Goal: Task Accomplishment & Management: Manage account settings

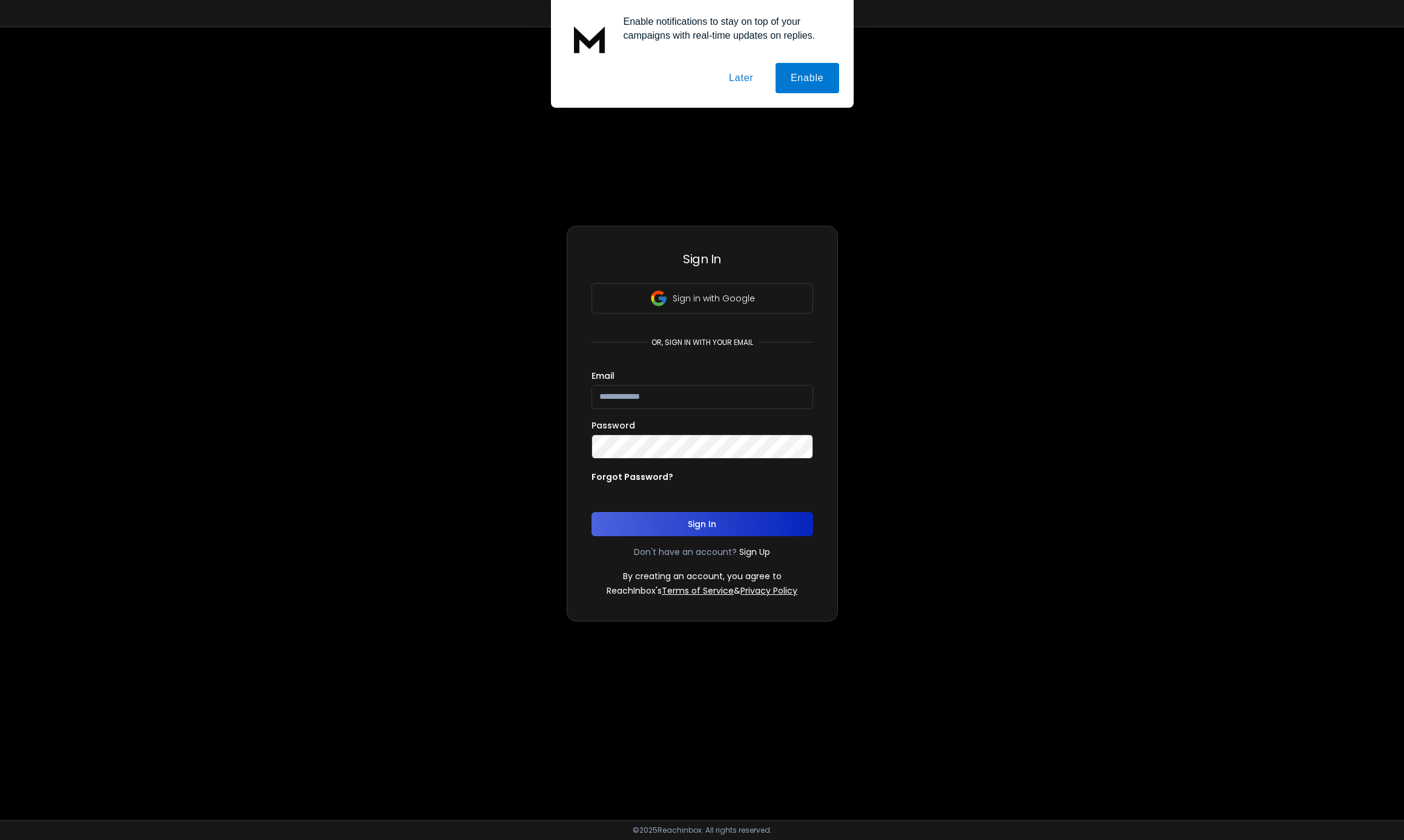
type input "**********"
click at [702, 523] on button "Sign In" at bounding box center [702, 524] width 222 height 24
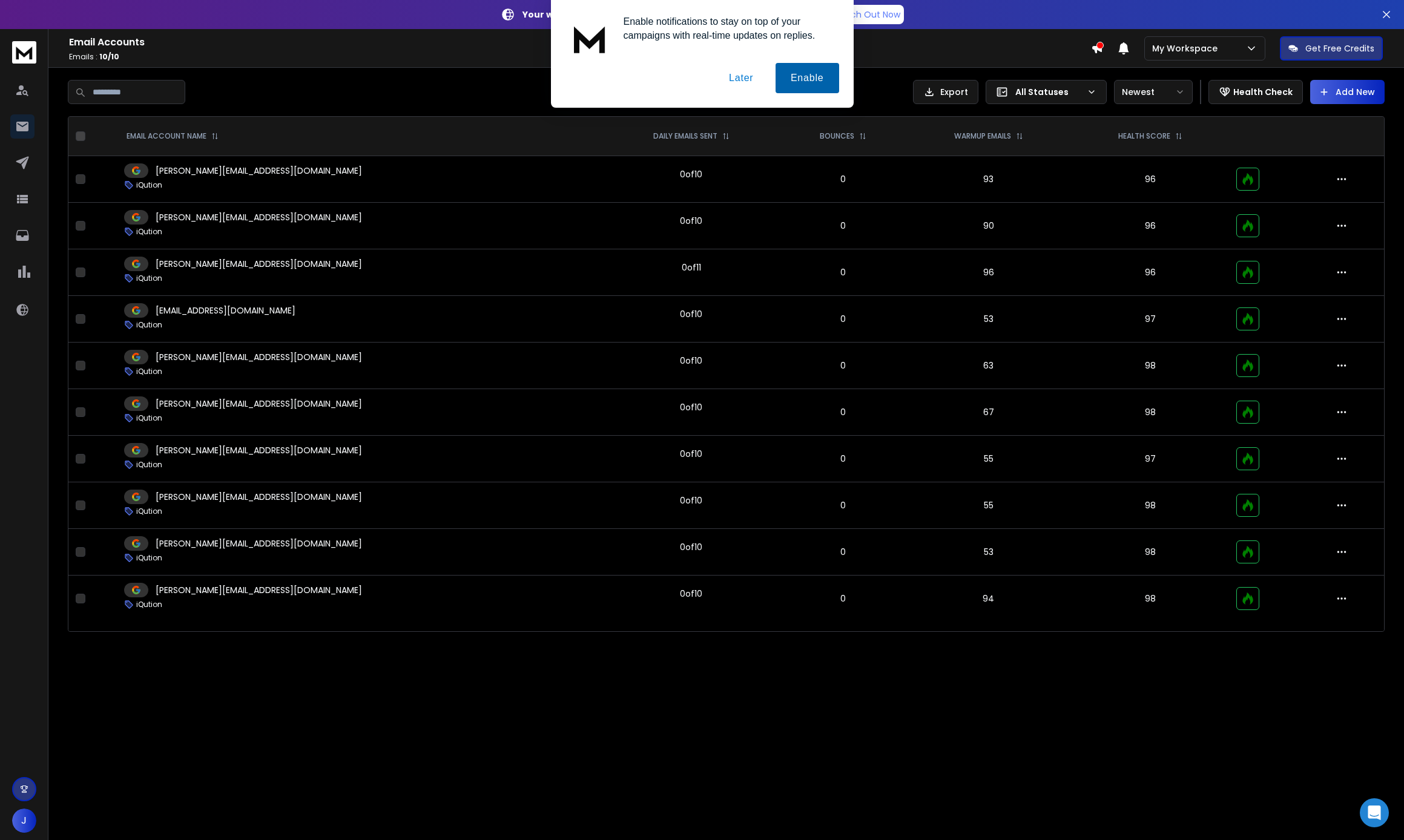
click at [825, 74] on button "Enable" at bounding box center [808, 78] width 64 height 30
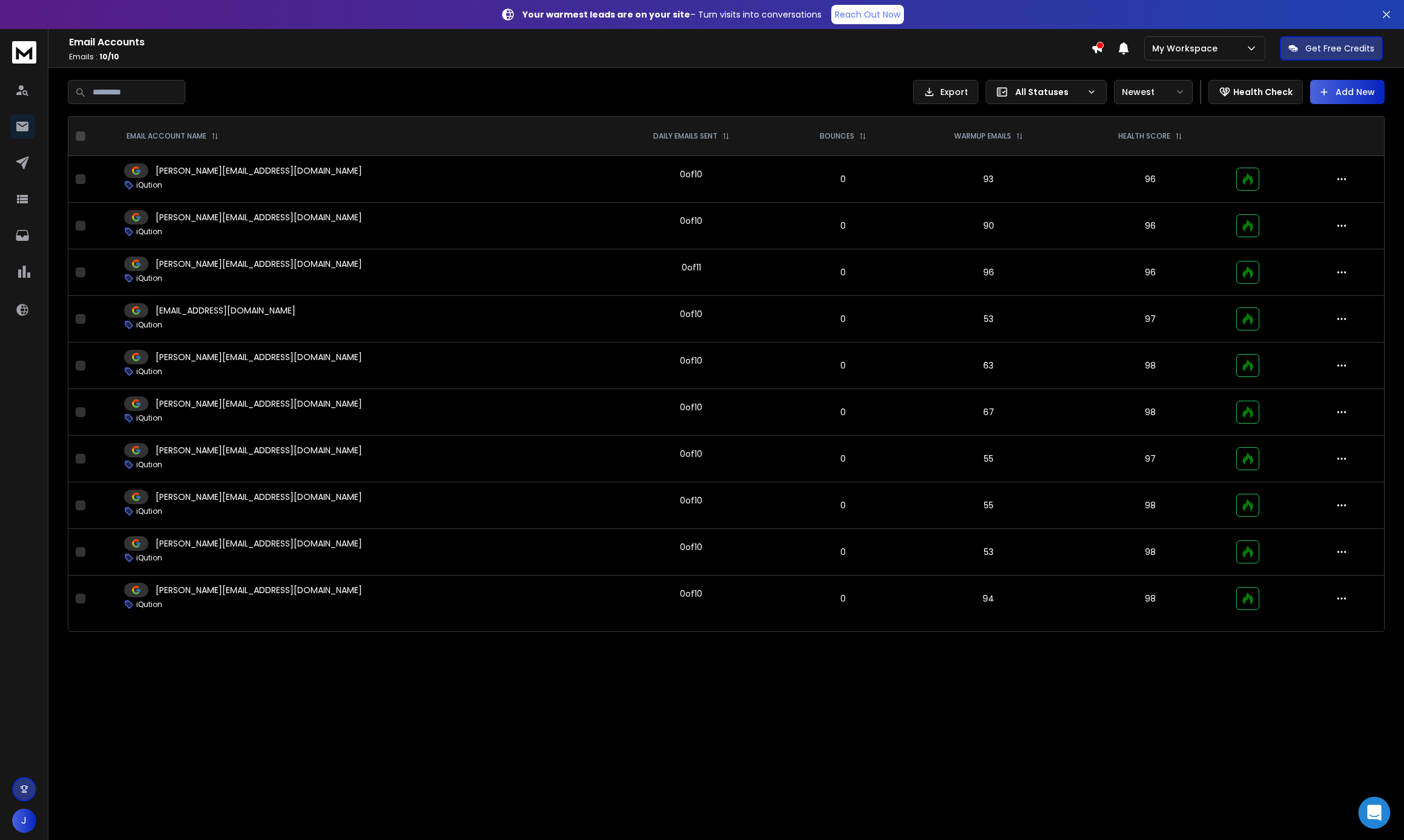
click at [1376, 812] on icon "Open Intercom Messenger" at bounding box center [1374, 813] width 14 height 16
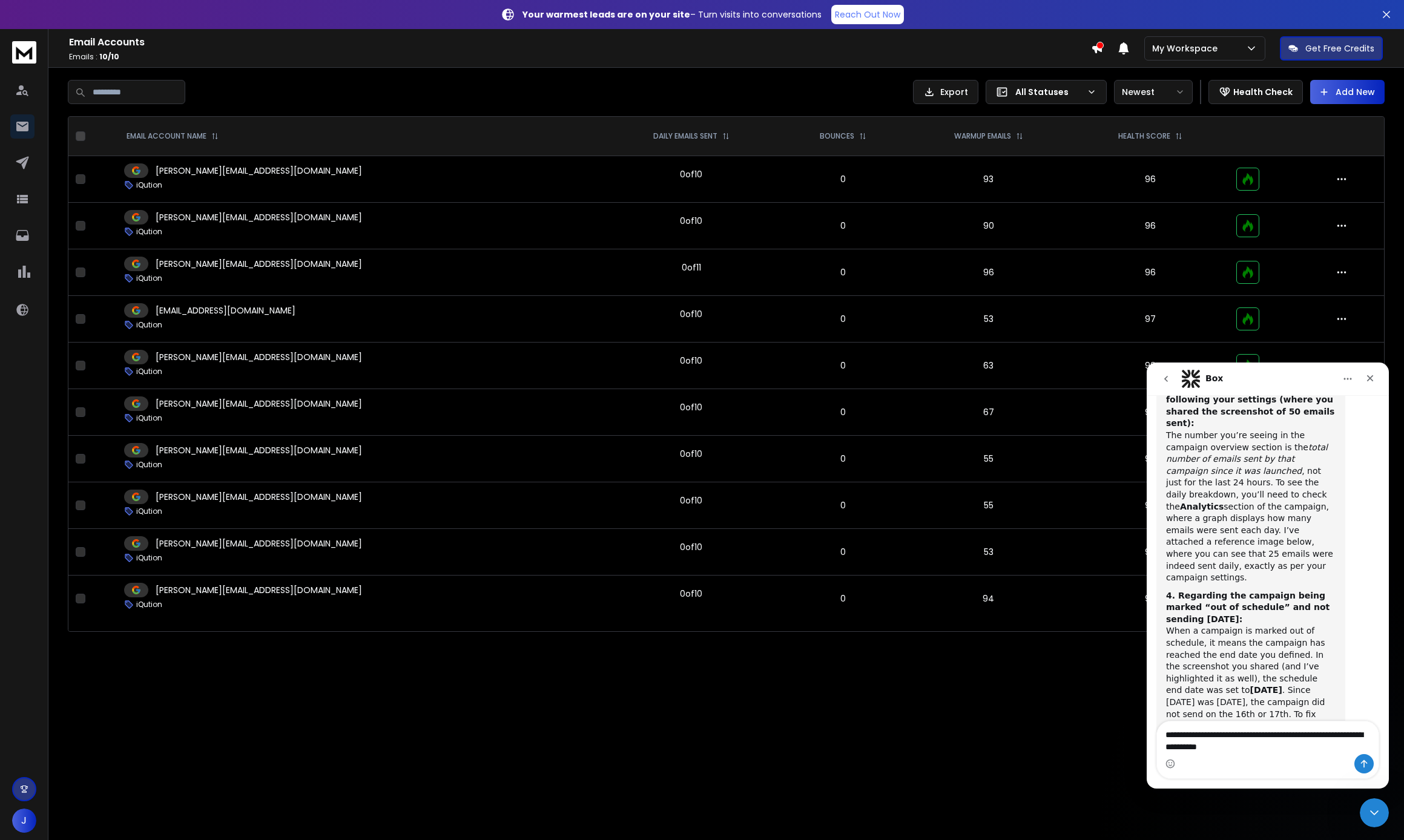
scroll to position [4798, 0]
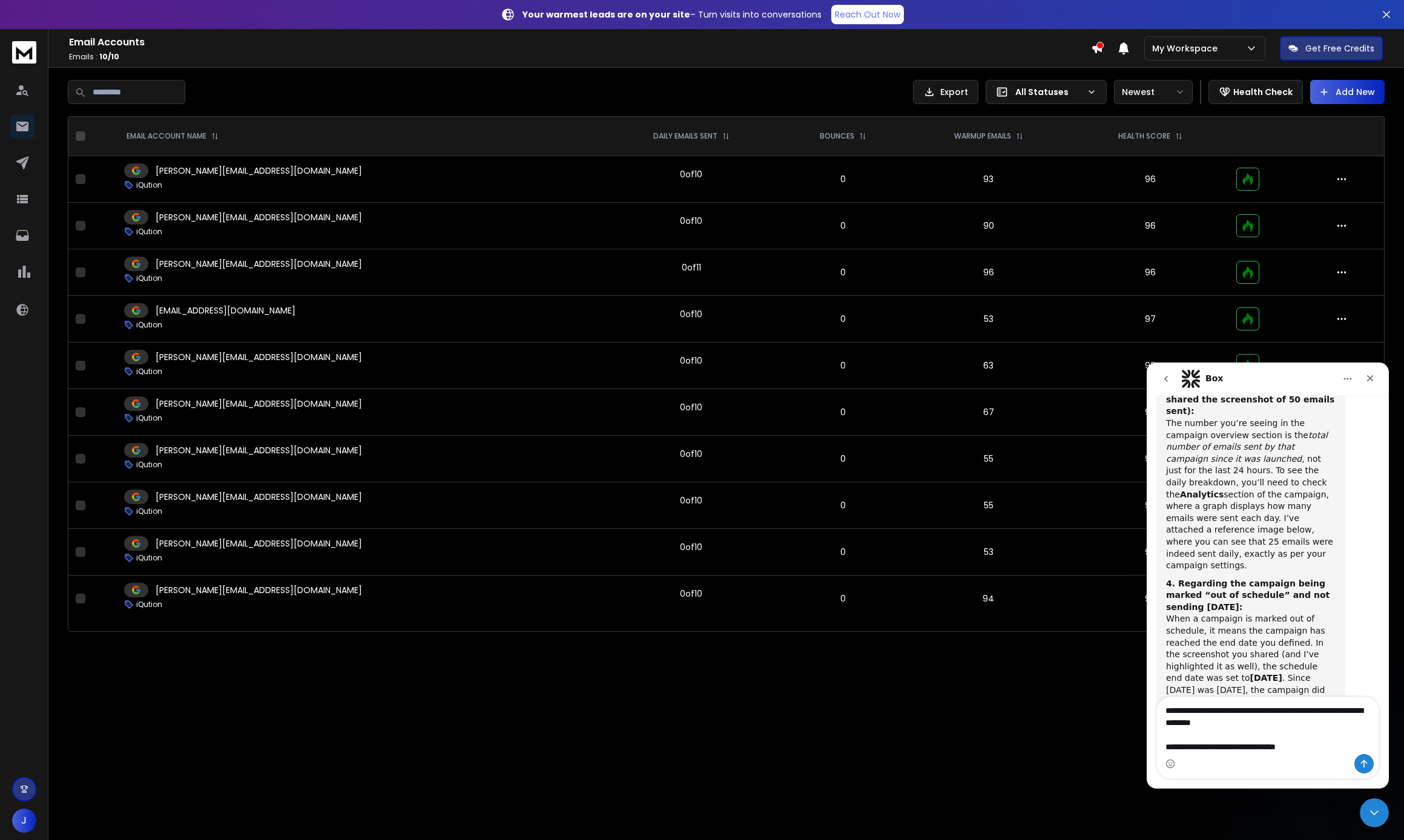
drag, startPoint x: 1199, startPoint y: 747, endPoint x: 1337, endPoint y: 747, distance: 138.0
click at [1337, 747] on textarea "**********" at bounding box center [1268, 725] width 222 height 57
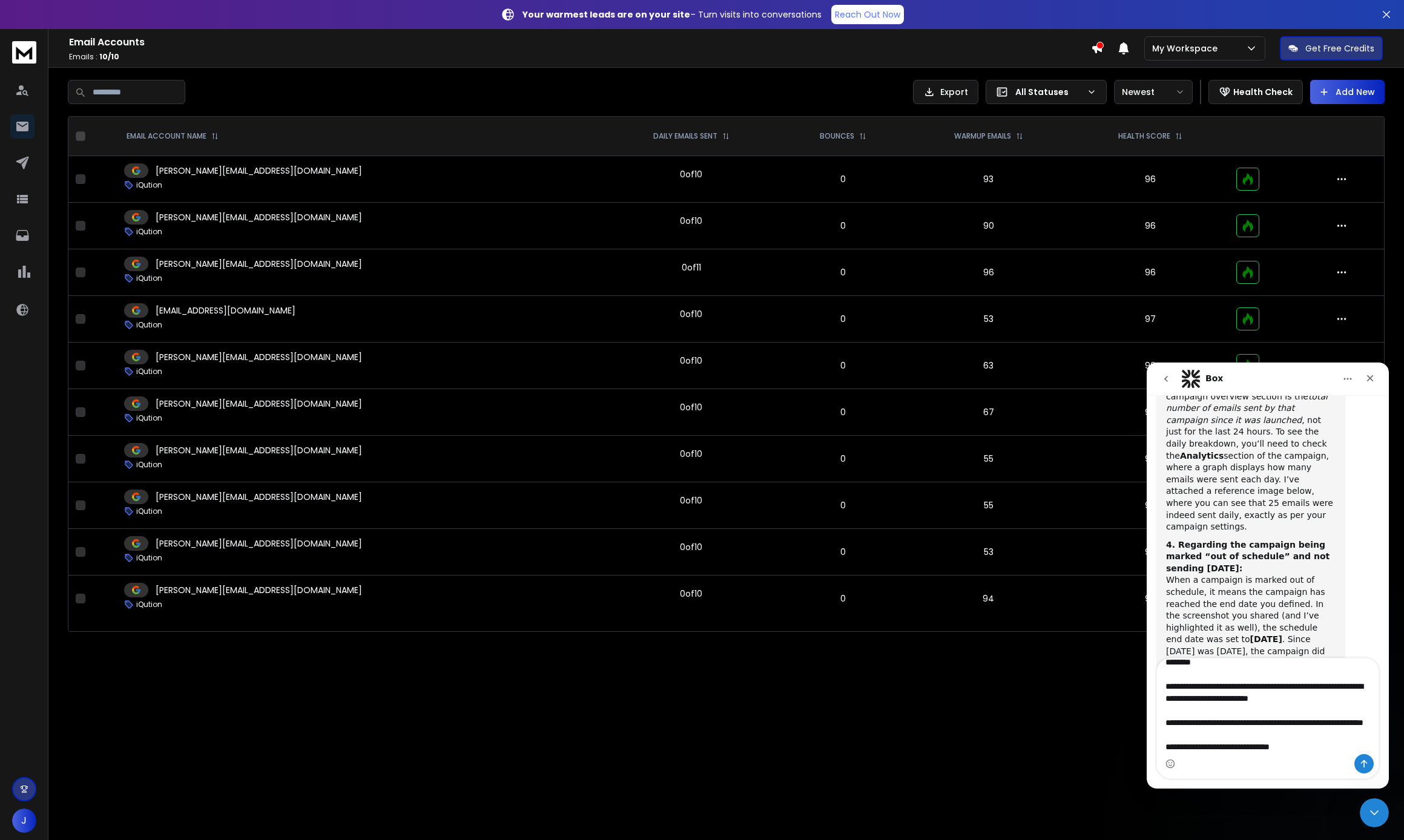
scroll to position [56, 0]
type textarea "**********"
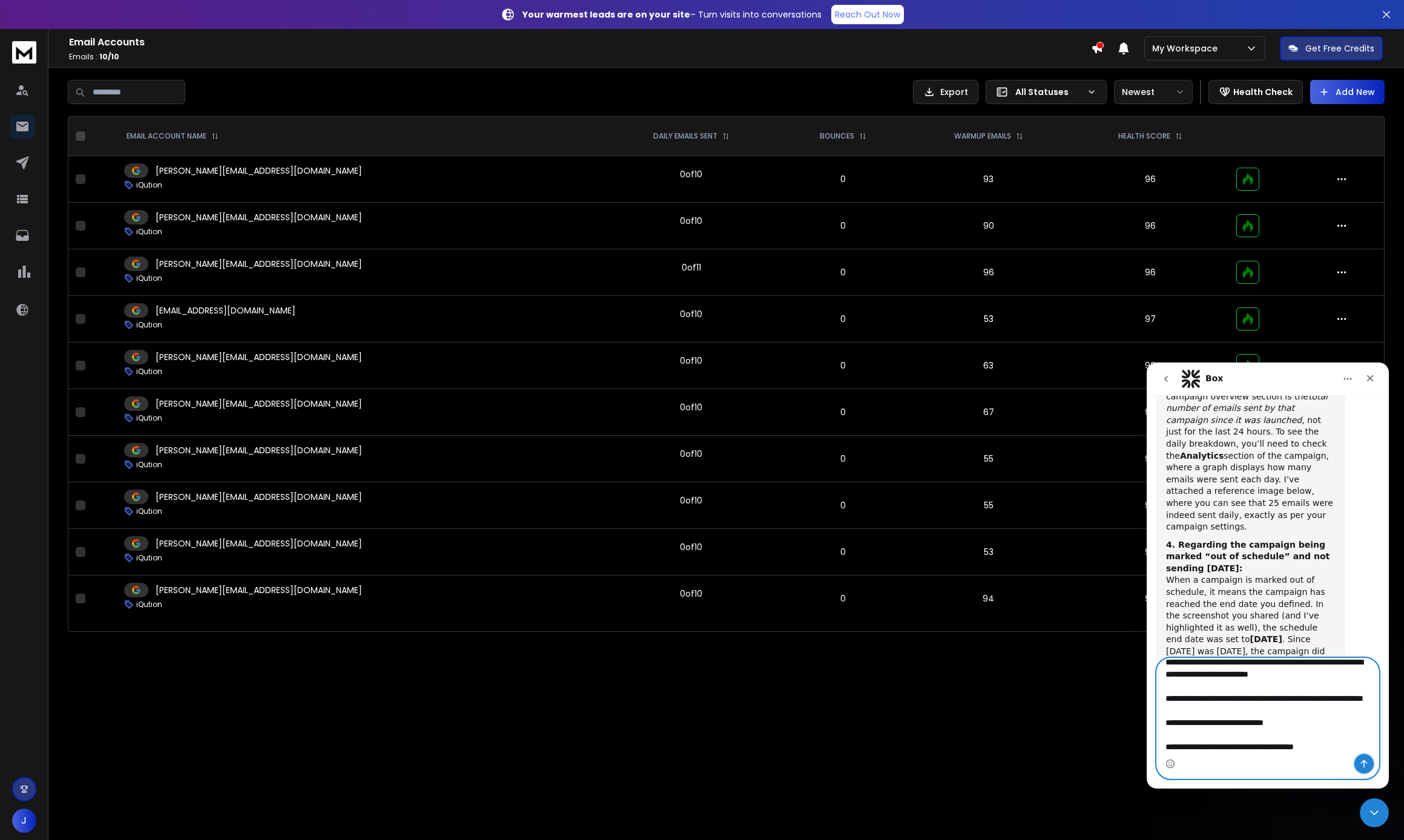
click at [1363, 767] on icon "Send a message…" at bounding box center [1364, 763] width 10 height 10
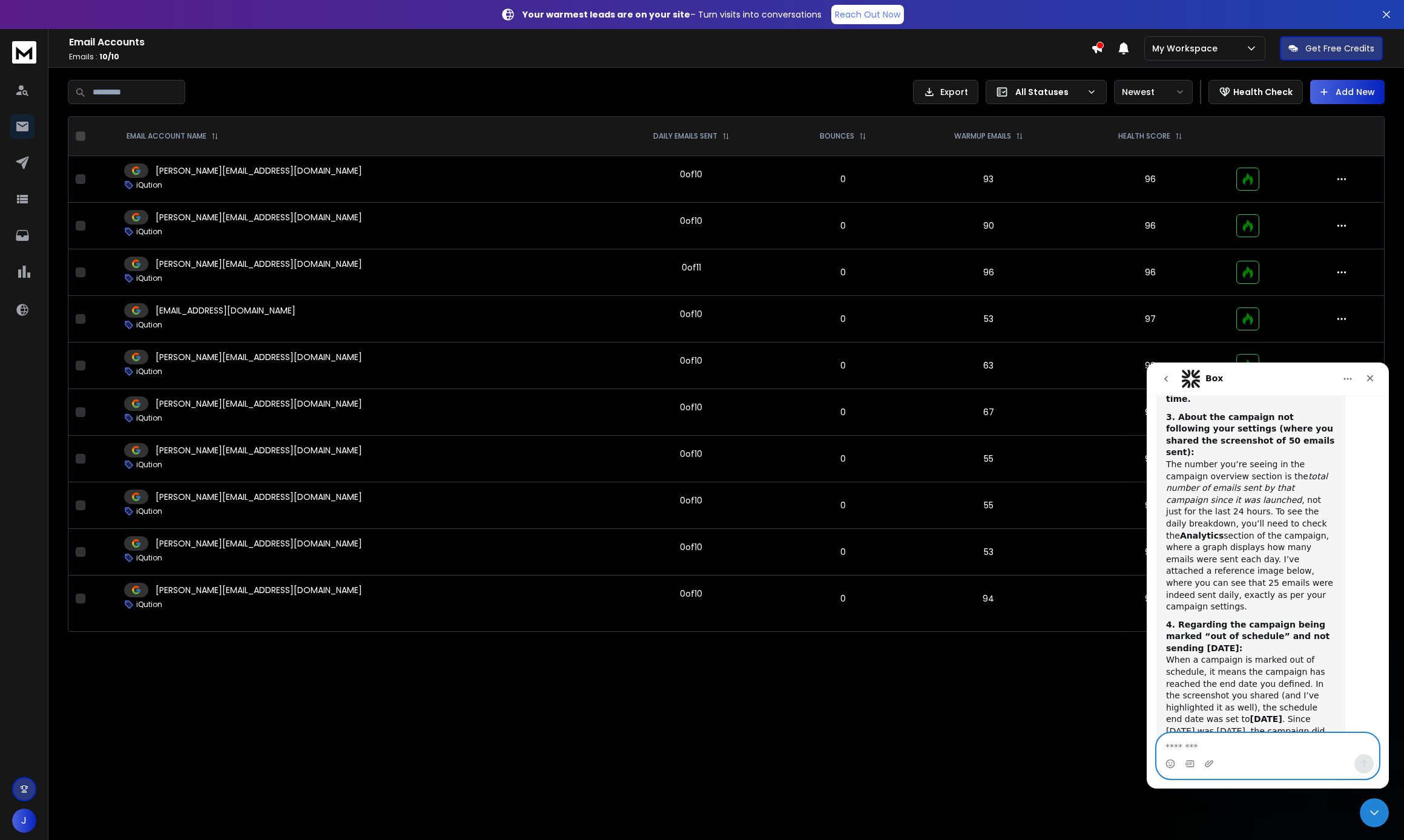
scroll to position [4926, 0]
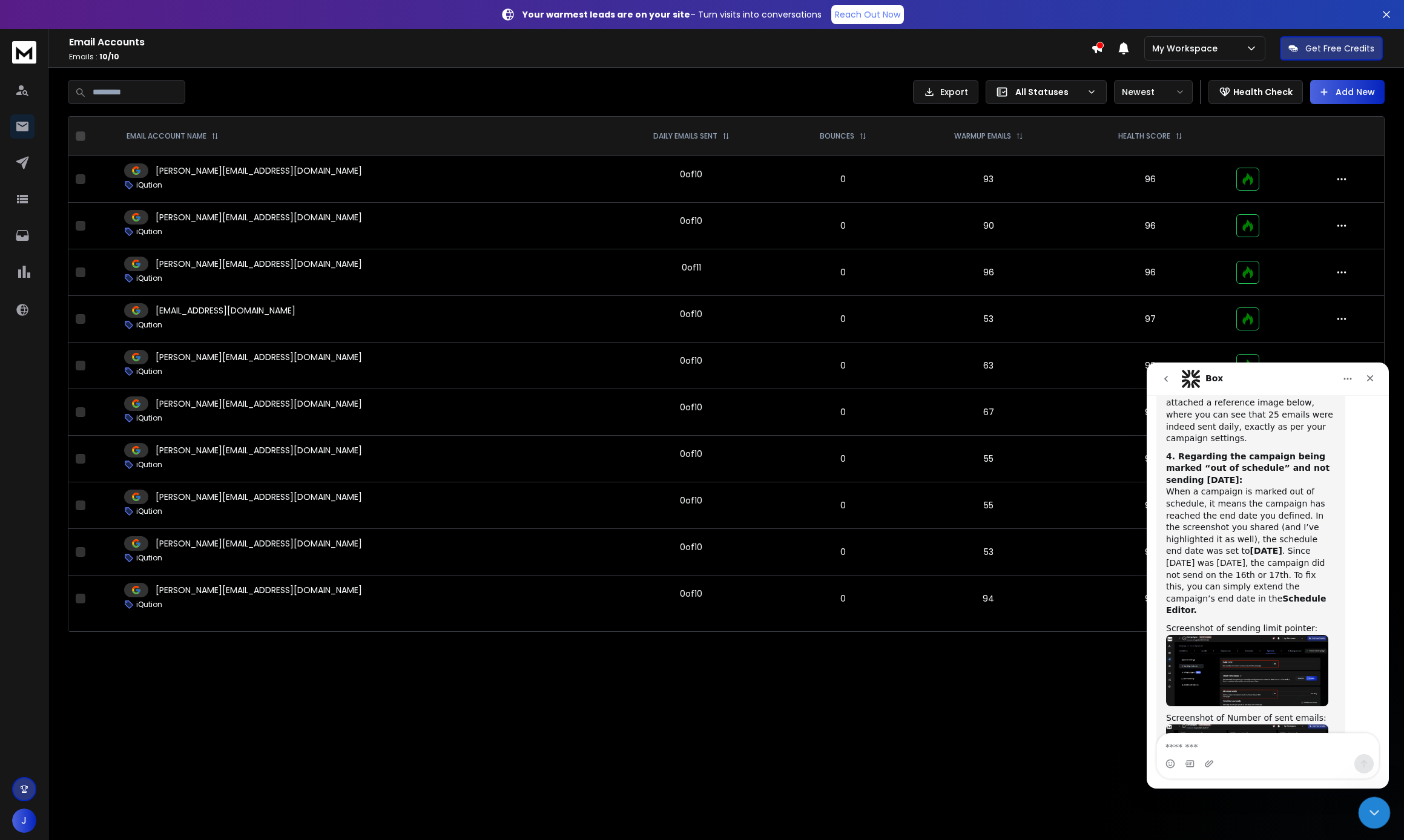
click at [1368, 805] on icon "Close Intercom Messenger" at bounding box center [1373, 810] width 14 height 14
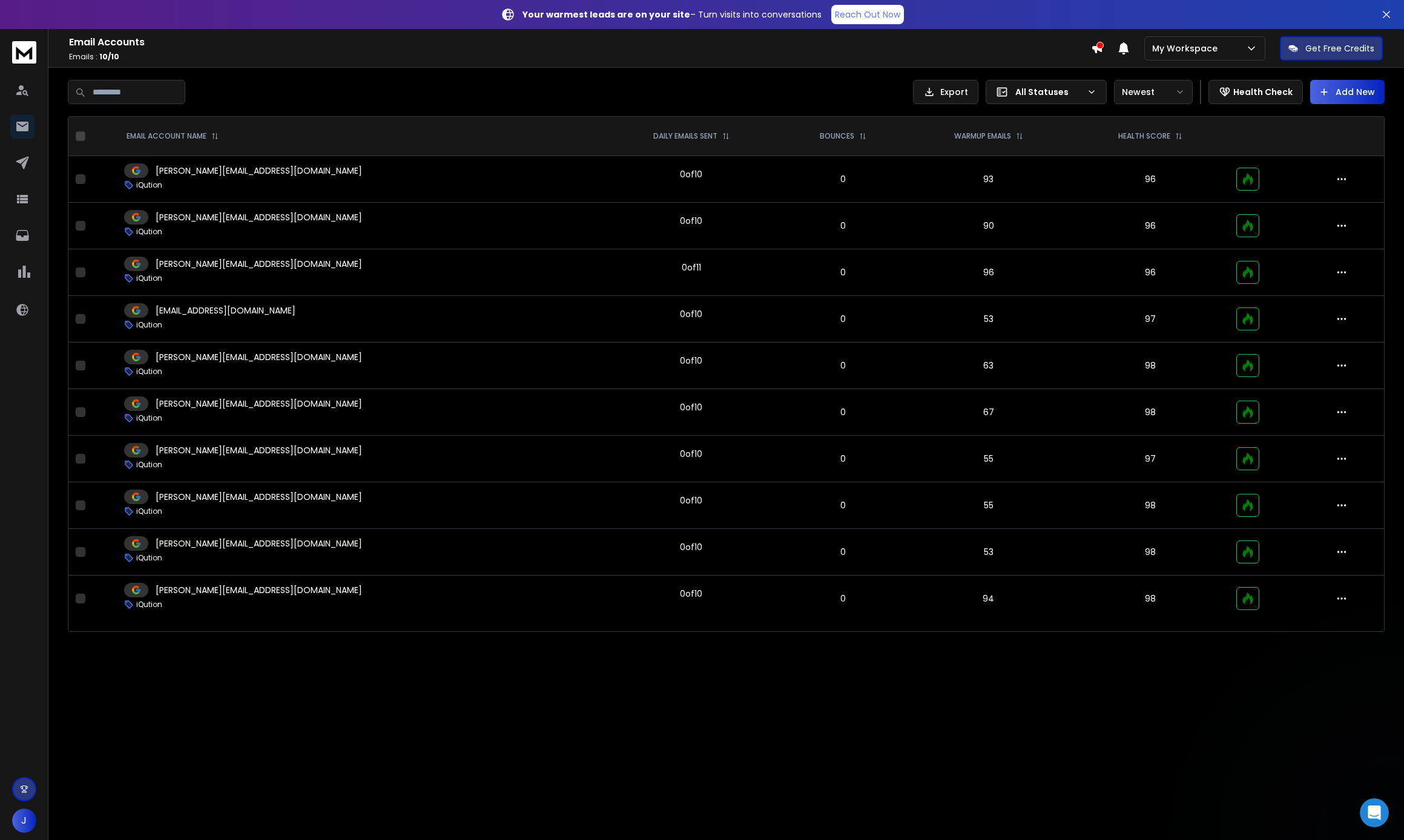
scroll to position [0, 0]
click at [26, 166] on icon at bounding box center [22, 163] width 14 height 14
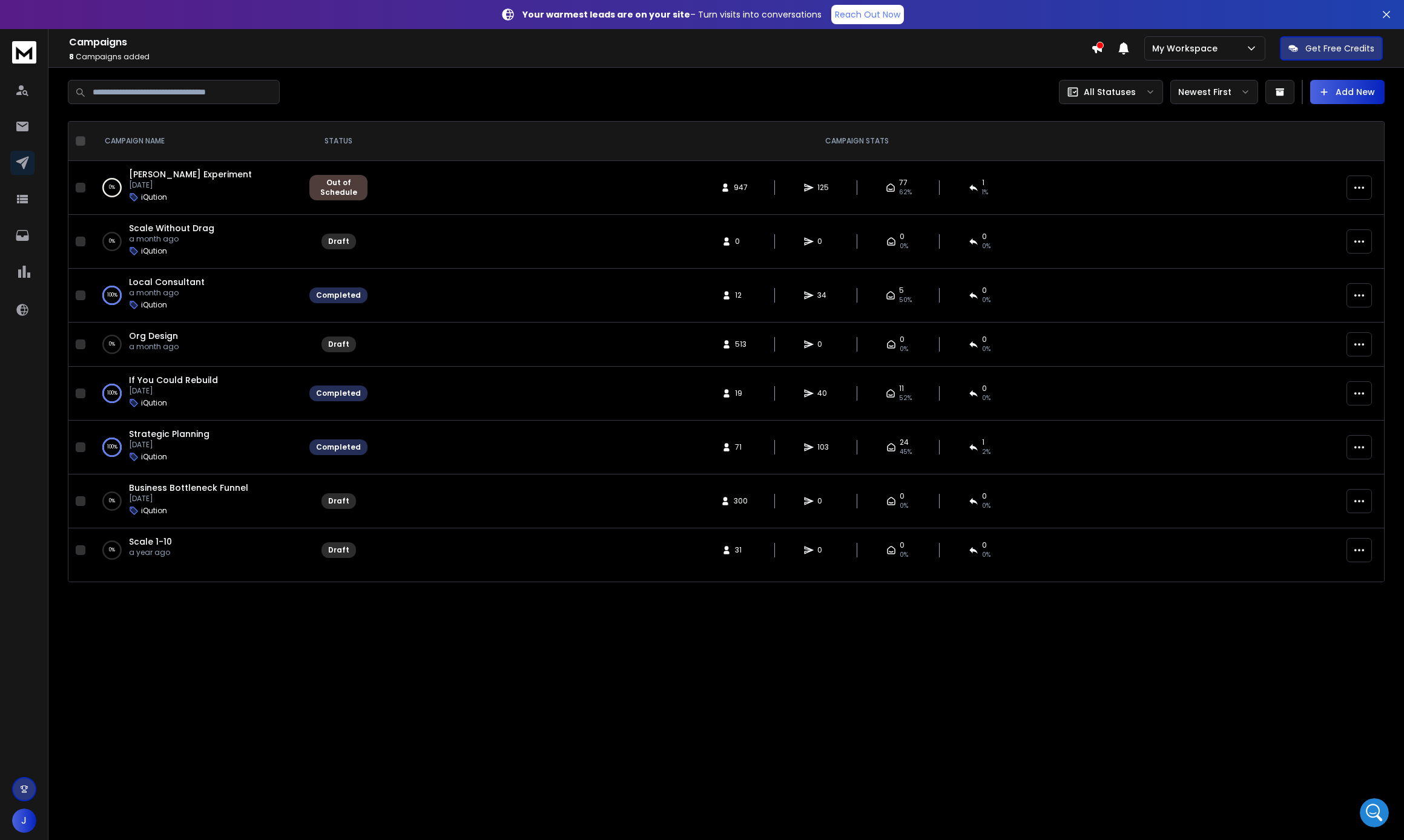
click at [1362, 187] on icon "button" at bounding box center [1359, 187] width 12 height 12
click at [1166, 202] on td "947 125 77 62 % 1 1 %" at bounding box center [857, 188] width 965 height 54
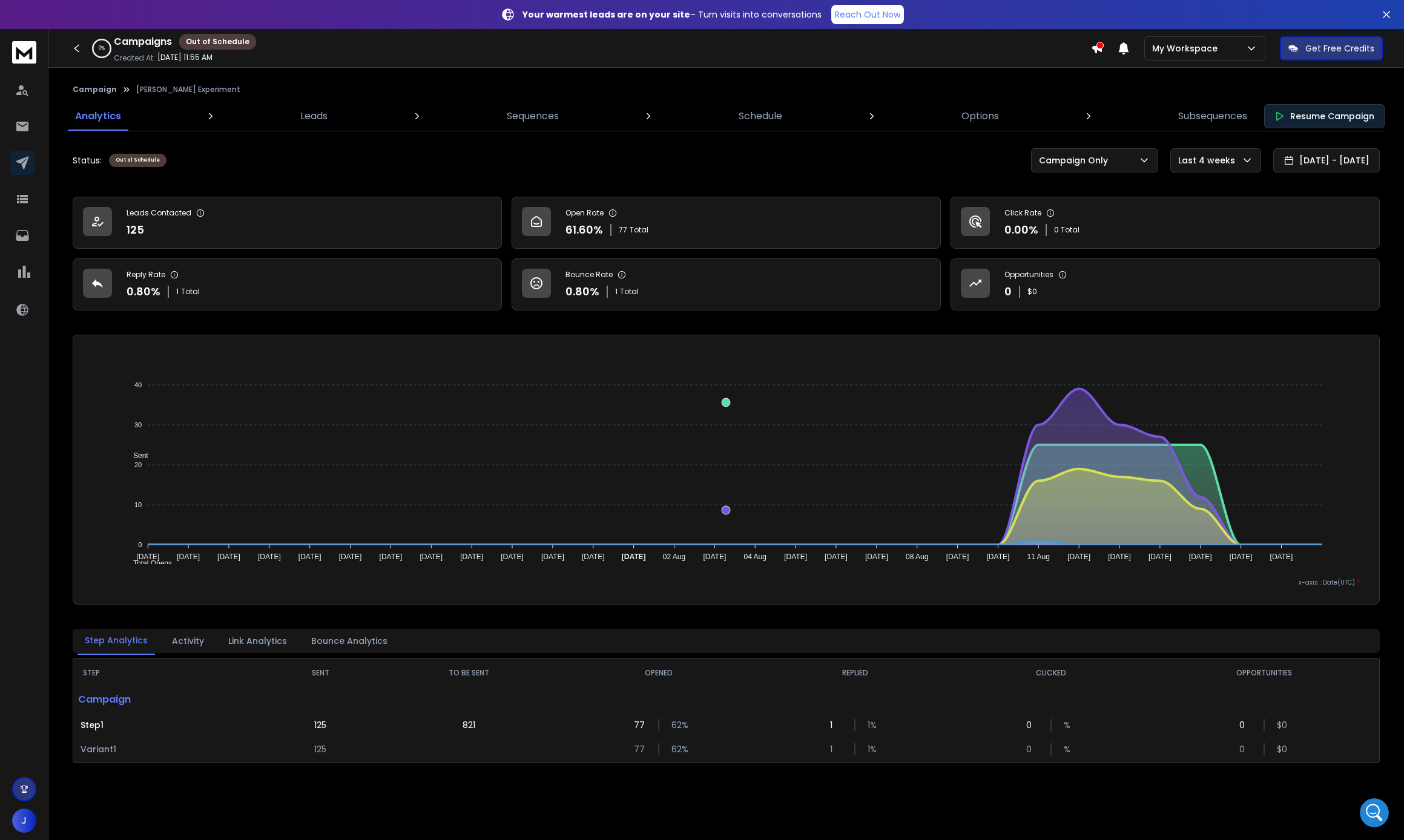
click at [1308, 116] on button "Resume Campaign" at bounding box center [1324, 116] width 121 height 24
click at [767, 119] on p "Schedule" at bounding box center [761, 116] width 44 height 14
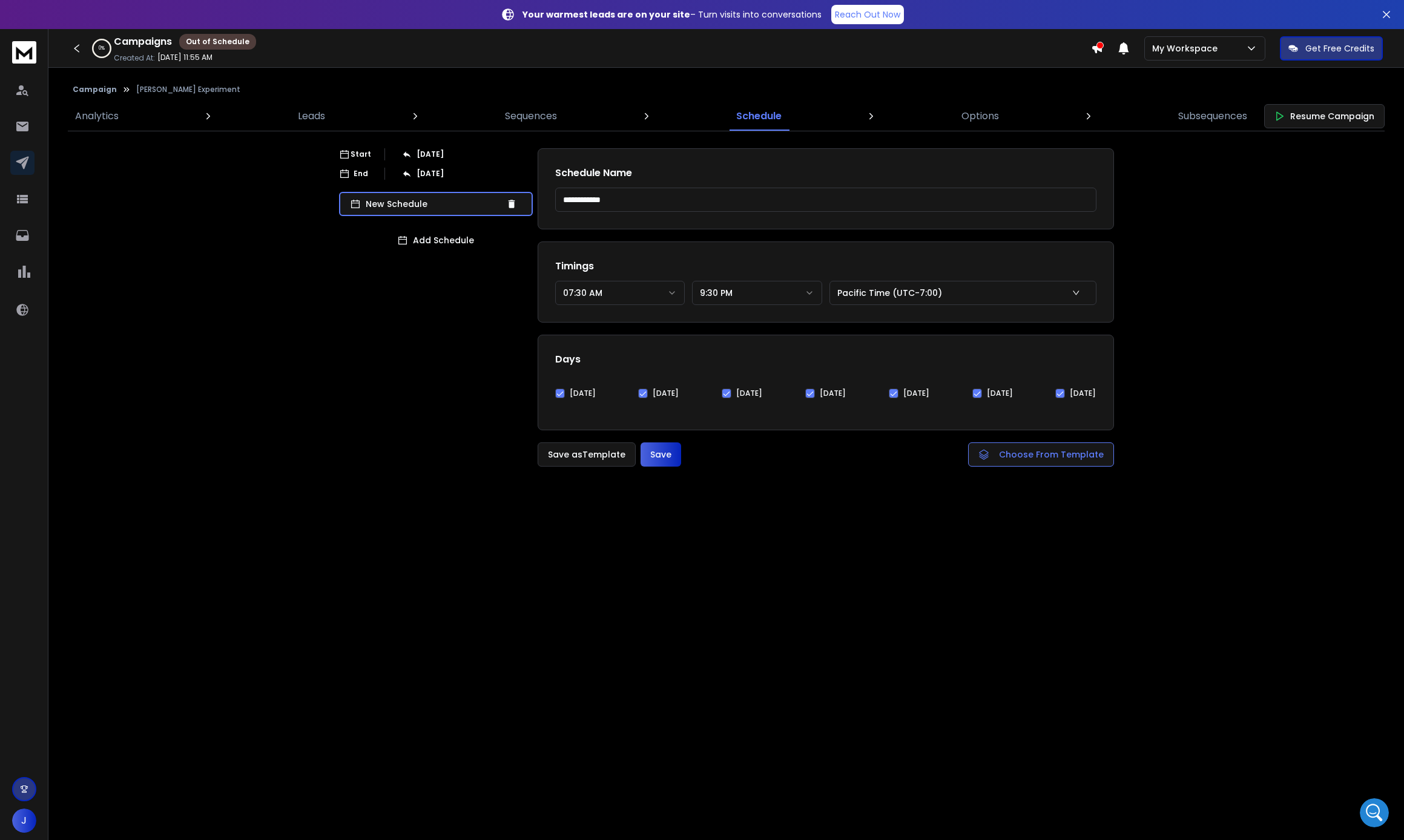
click at [444, 170] on p "Thu Aug 14 2025" at bounding box center [430, 174] width 27 height 10
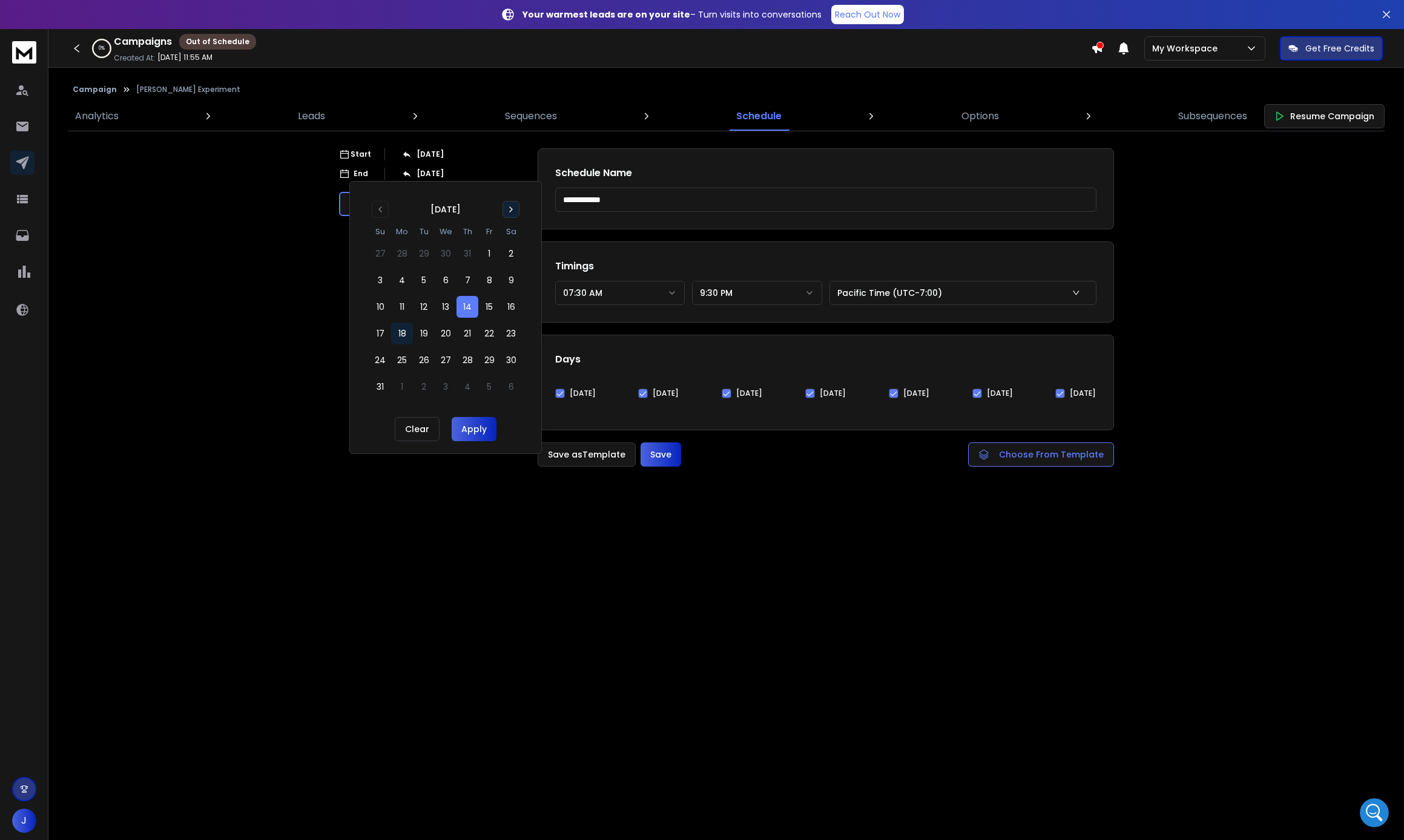
click at [511, 209] on icon "Go to next month" at bounding box center [511, 209] width 10 height 10
click at [447, 357] on button "31" at bounding box center [445, 360] width 22 height 22
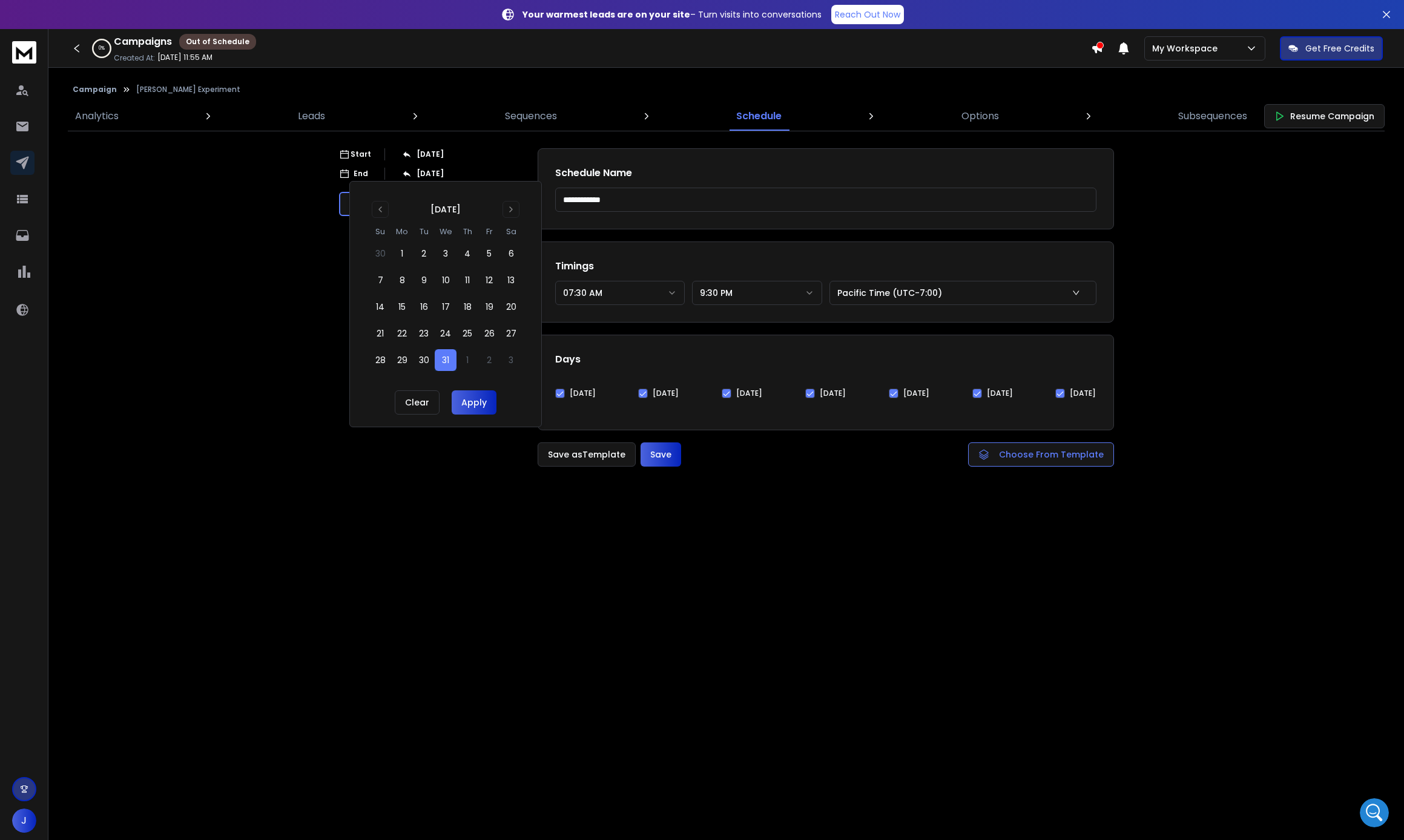
click at [471, 402] on button "Apply" at bounding box center [474, 402] width 45 height 24
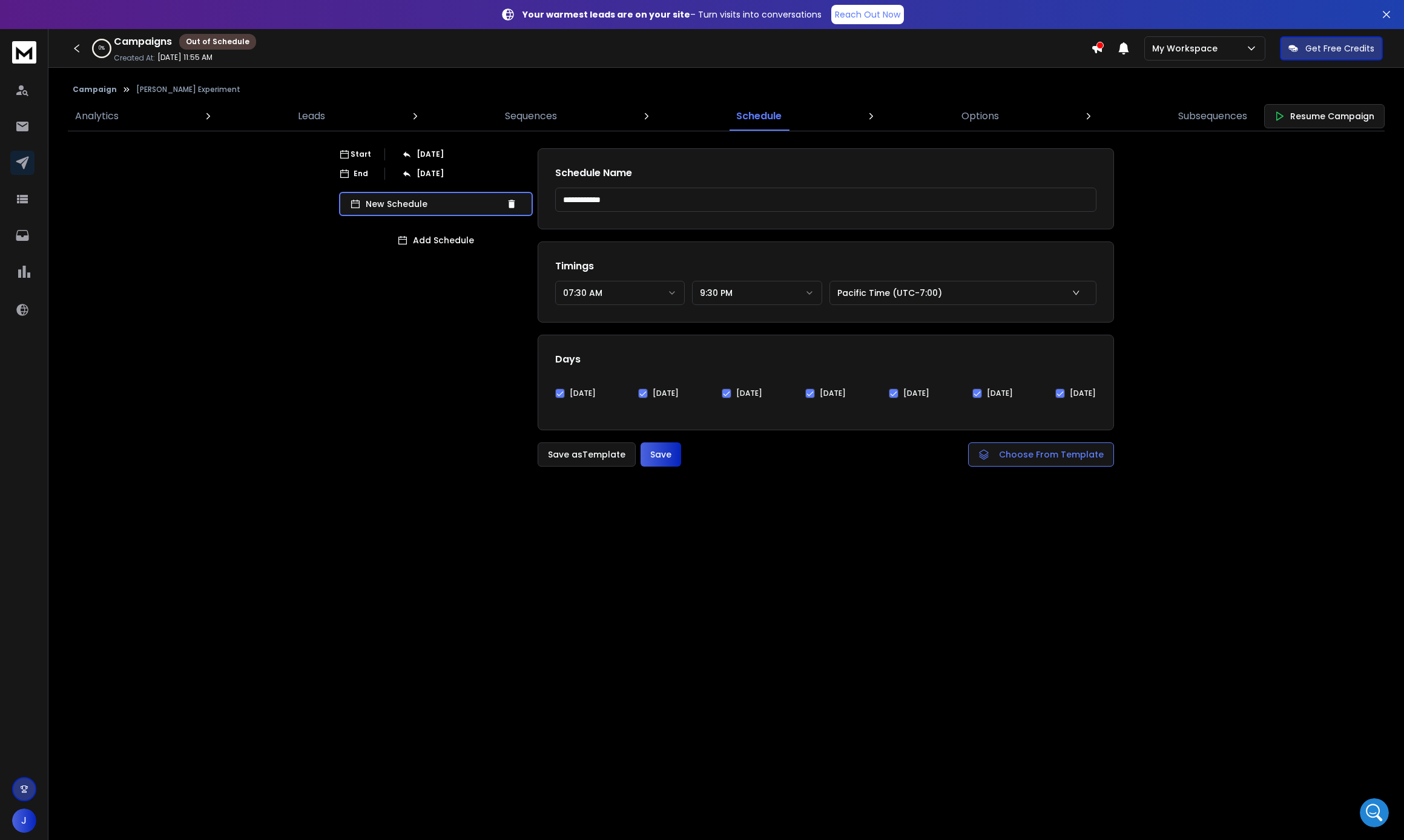
click at [666, 455] on button "Save" at bounding box center [661, 455] width 41 height 24
click at [1093, 46] on icon at bounding box center [1097, 48] width 12 height 12
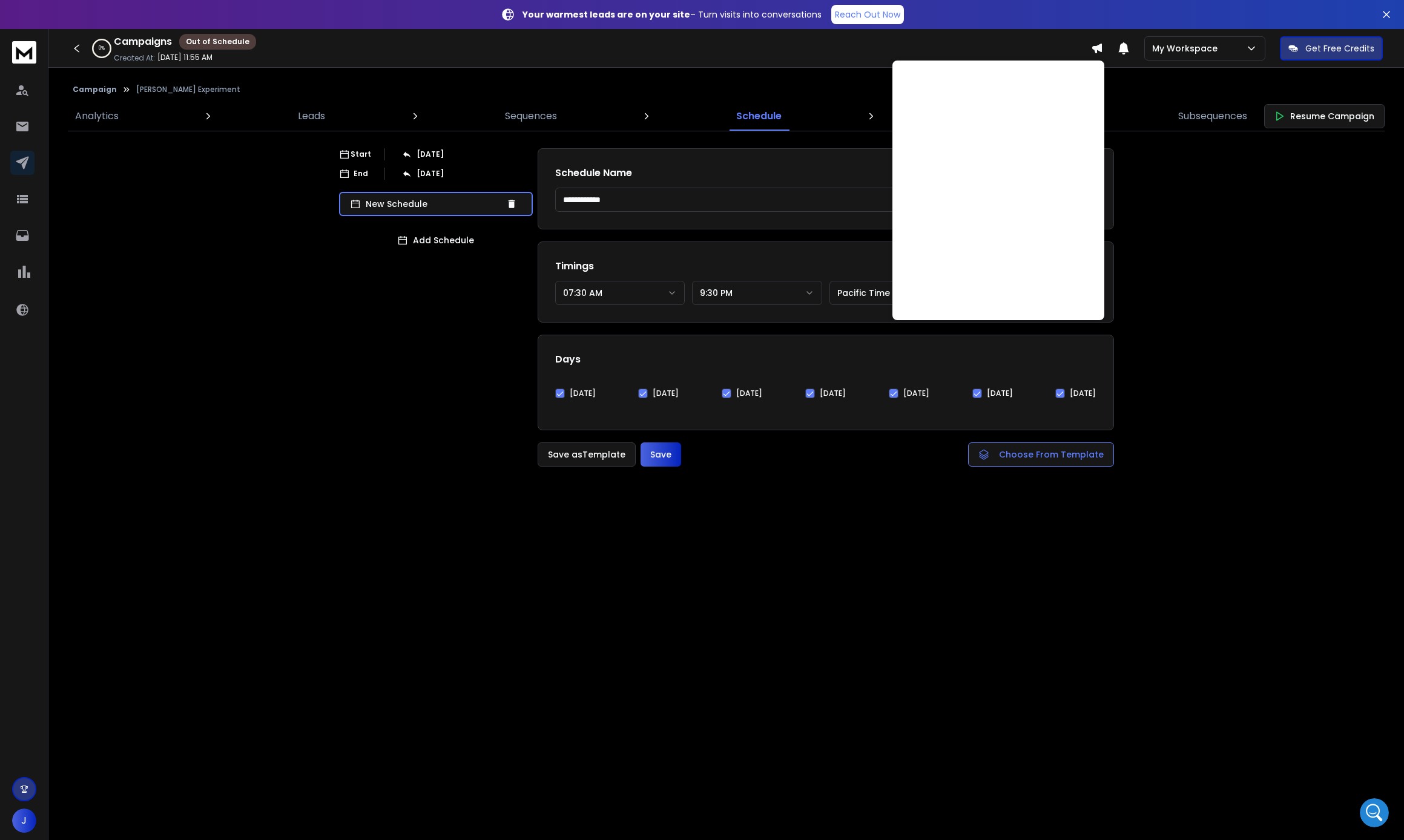
click at [1224, 235] on div "**********" at bounding box center [726, 307] width 1317 height 328
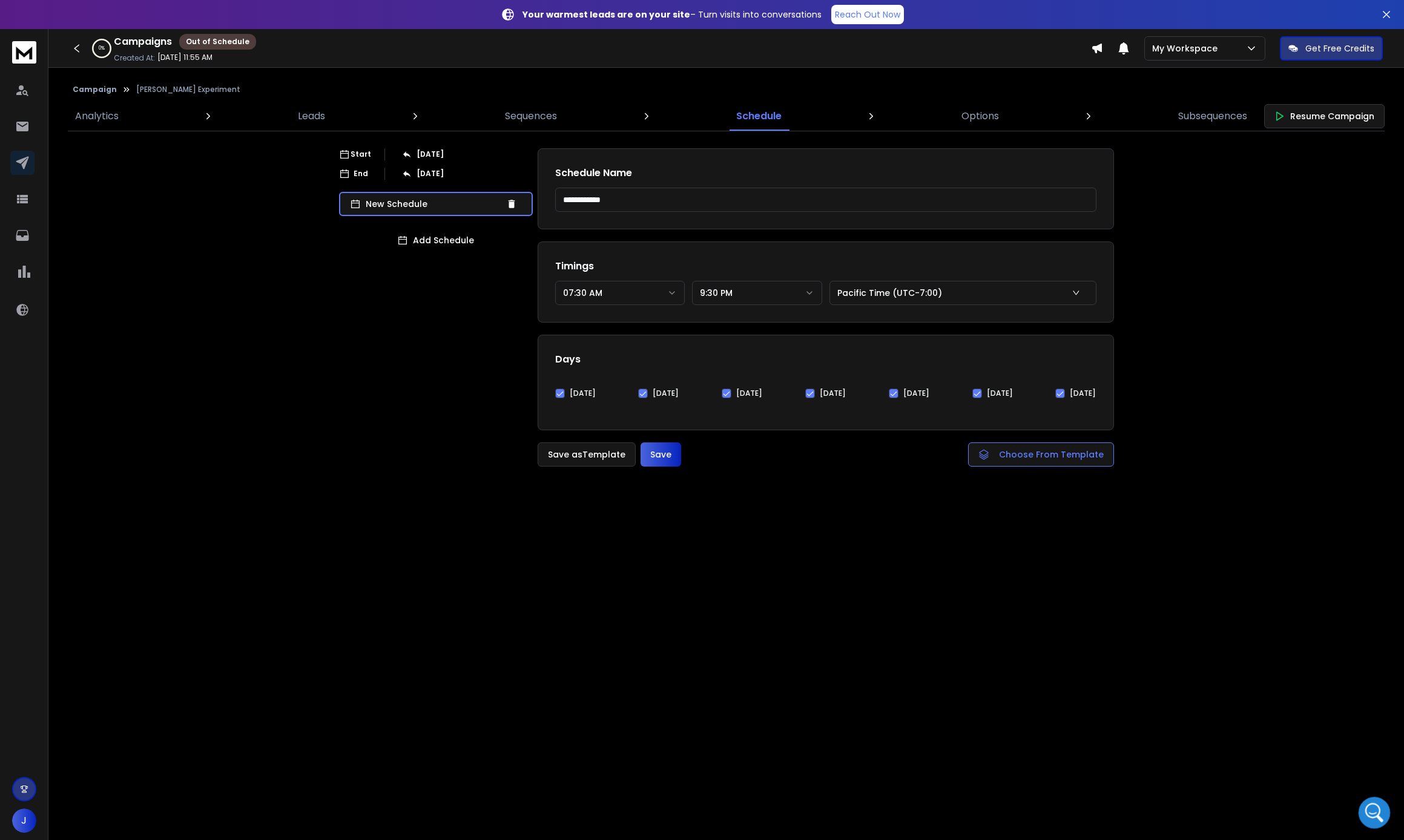
click at [1371, 806] on icon "Open Intercom Messenger" at bounding box center [1373, 810] width 20 height 20
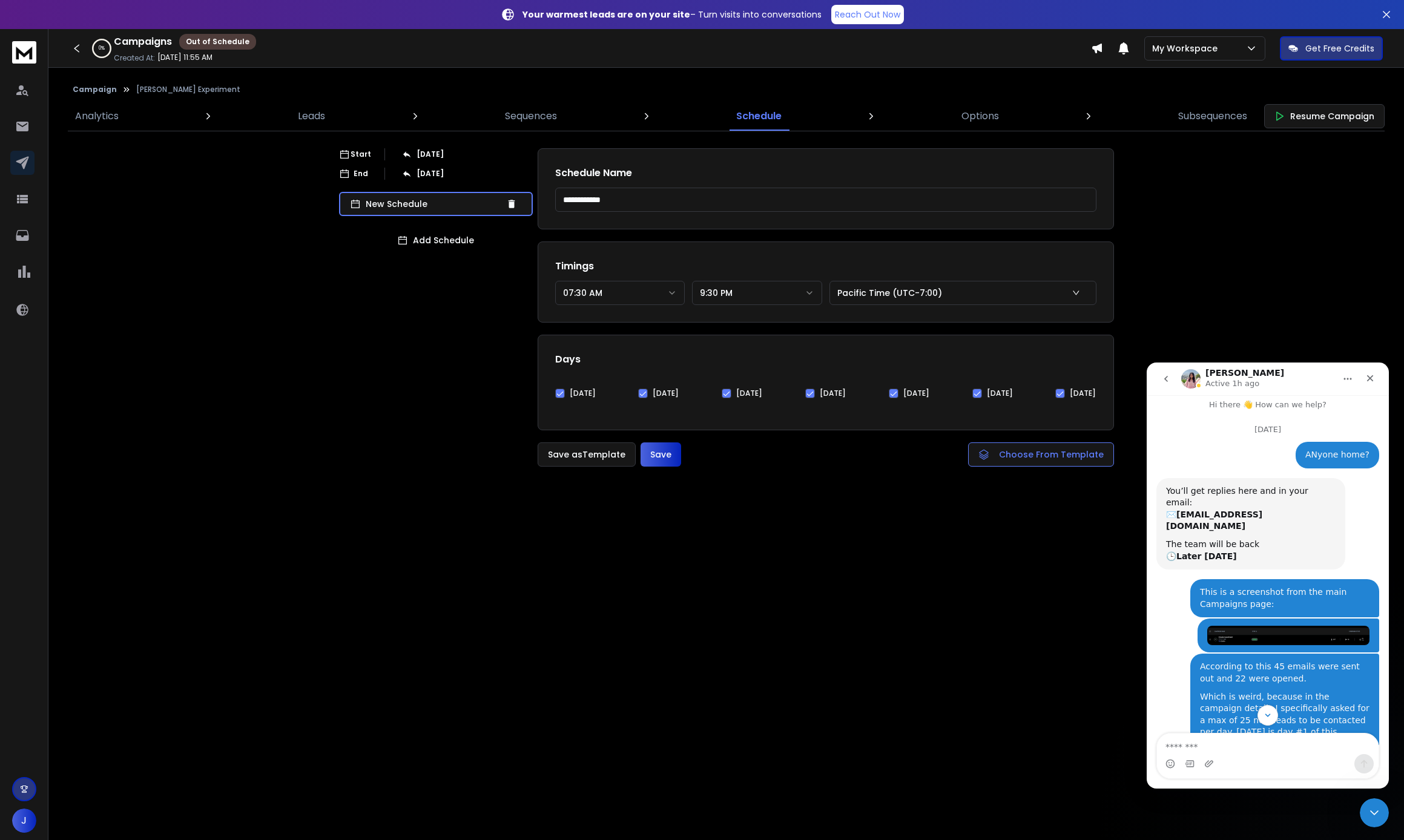
scroll to position [18, 0]
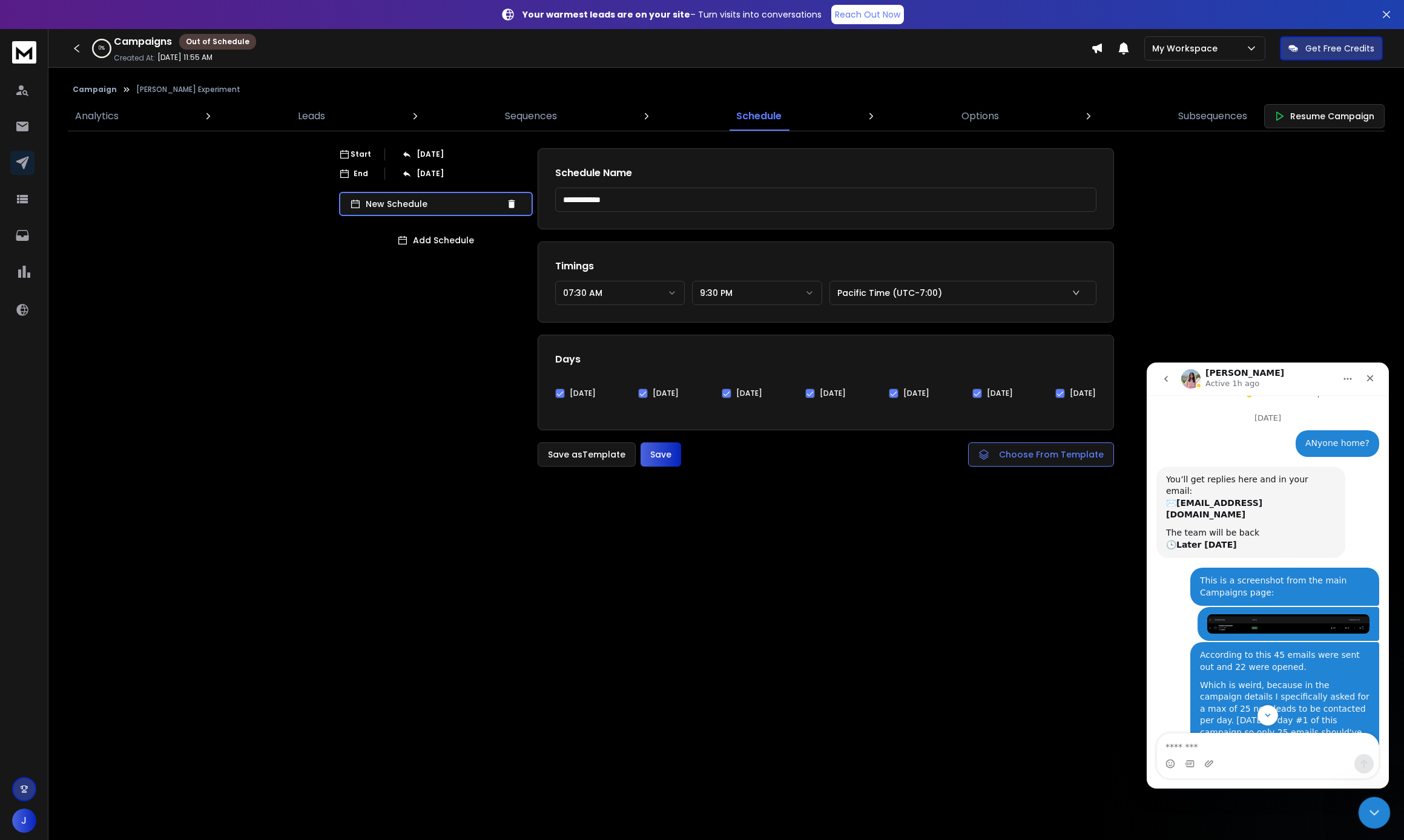
click at [1369, 816] on icon "Close Intercom Messenger" at bounding box center [1373, 810] width 14 height 14
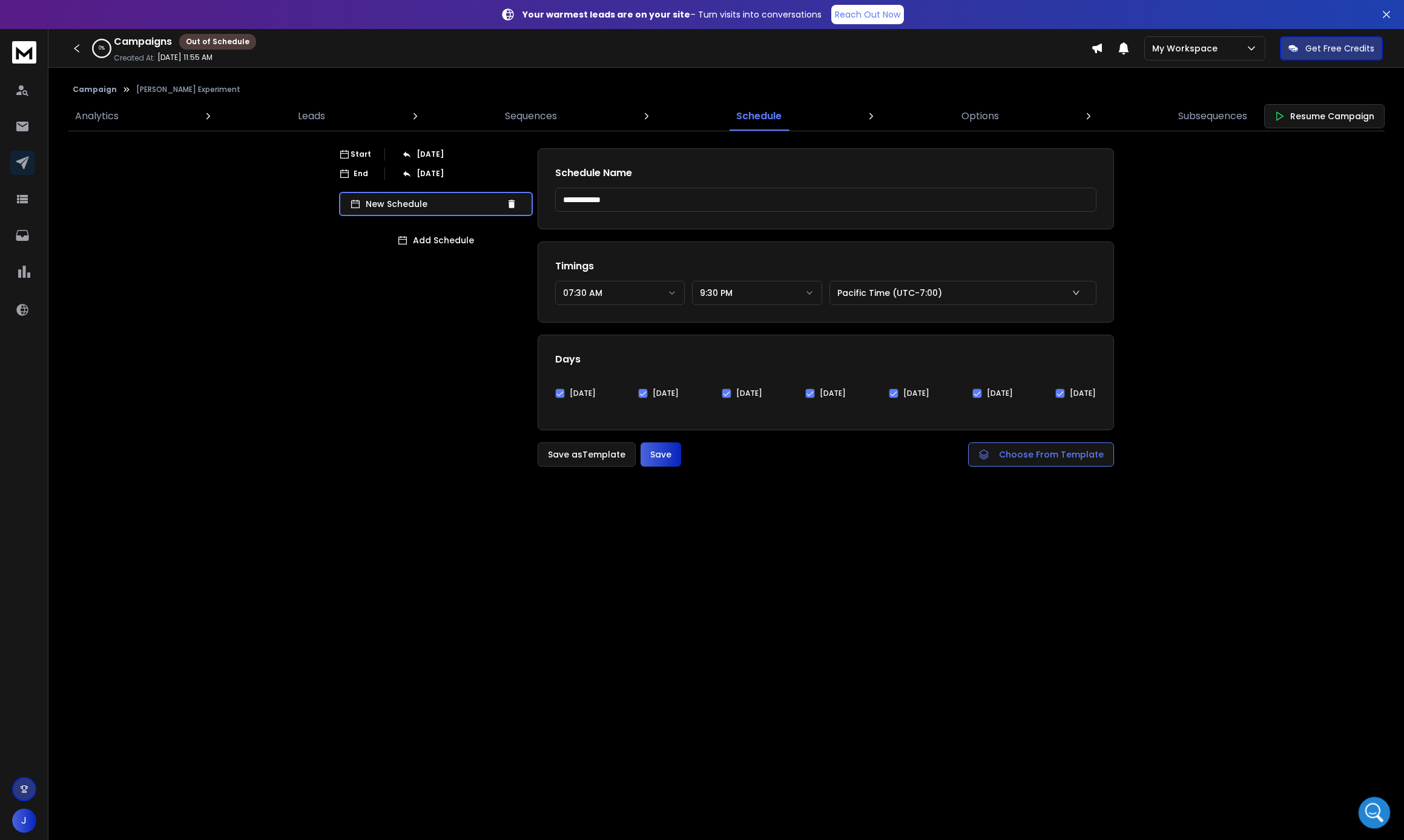
click at [1371, 818] on div "Open Intercom Messenger" at bounding box center [1373, 811] width 40 height 40
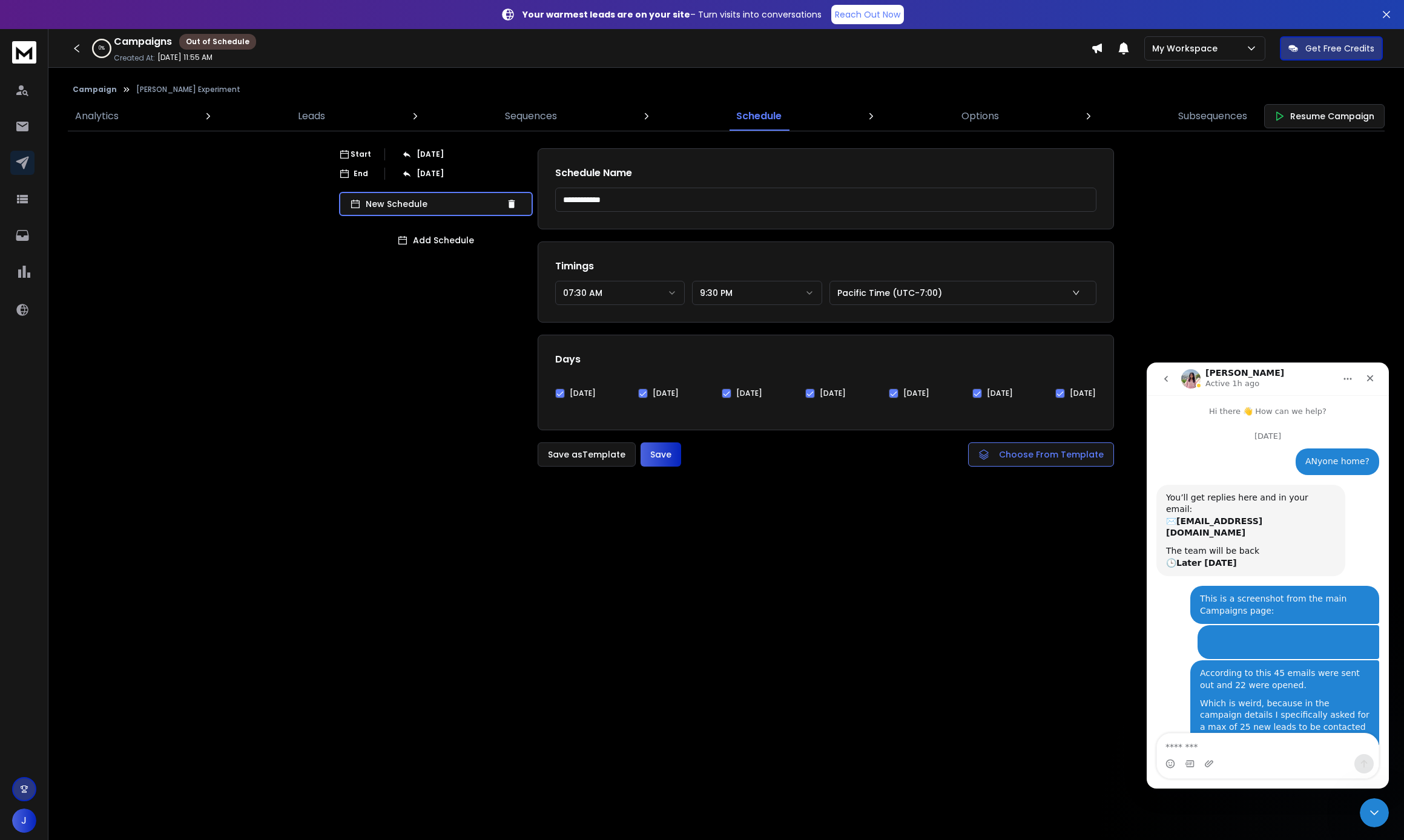
scroll to position [2203, 0]
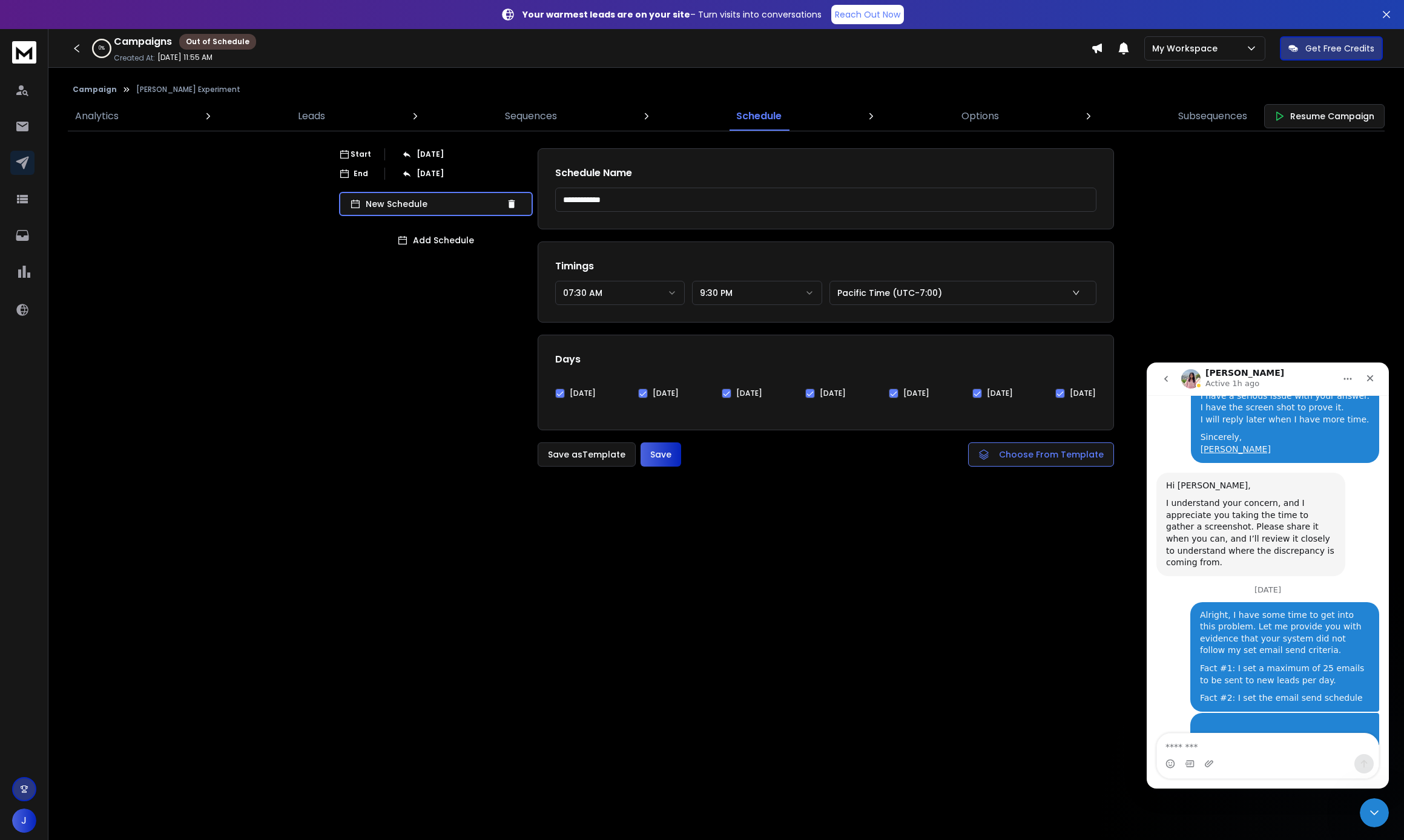
click at [1166, 377] on icon "go back" at bounding box center [1166, 379] width 4 height 6
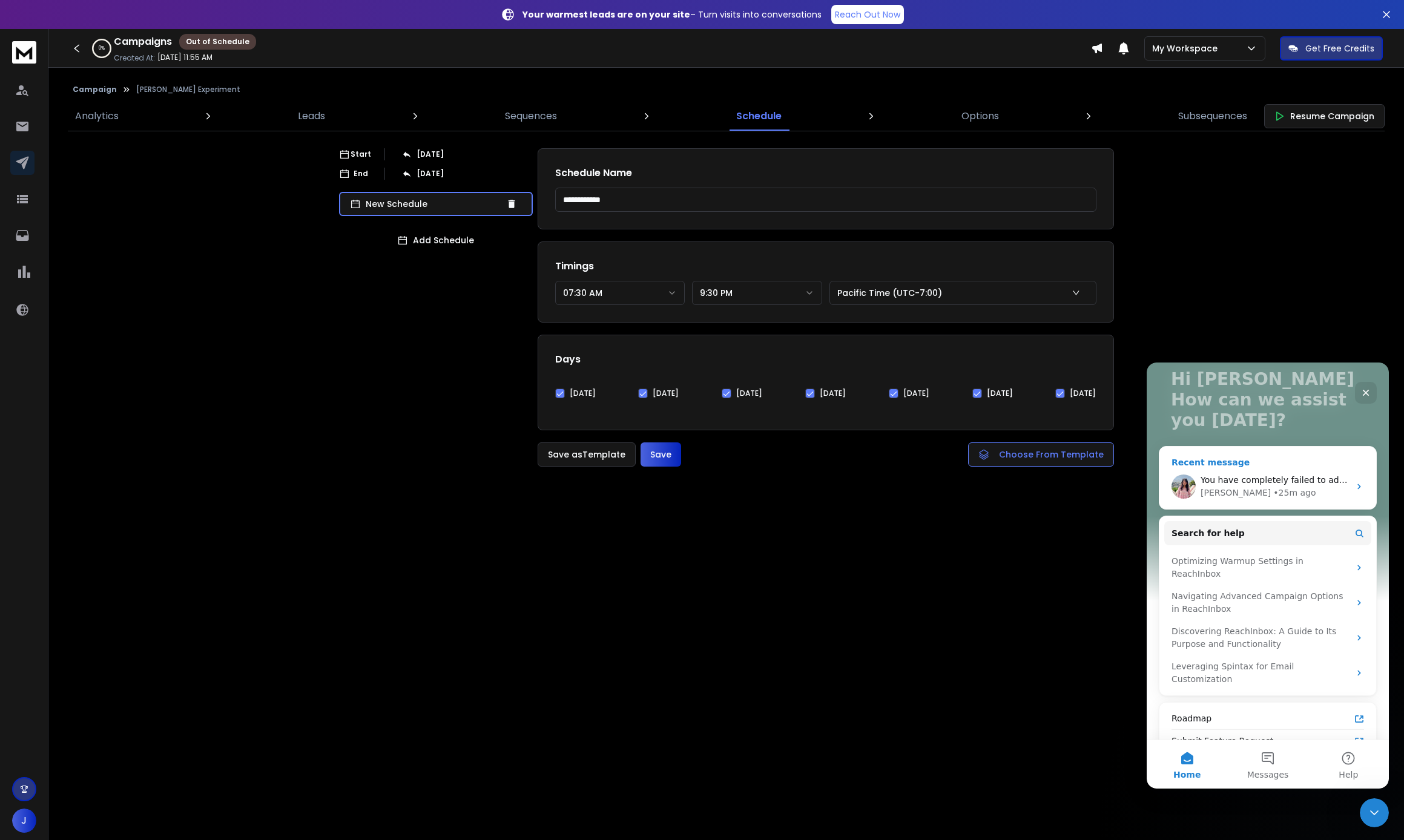
scroll to position [78, 0]
click at [1268, 759] on button "Messages" at bounding box center [1268, 764] width 81 height 49
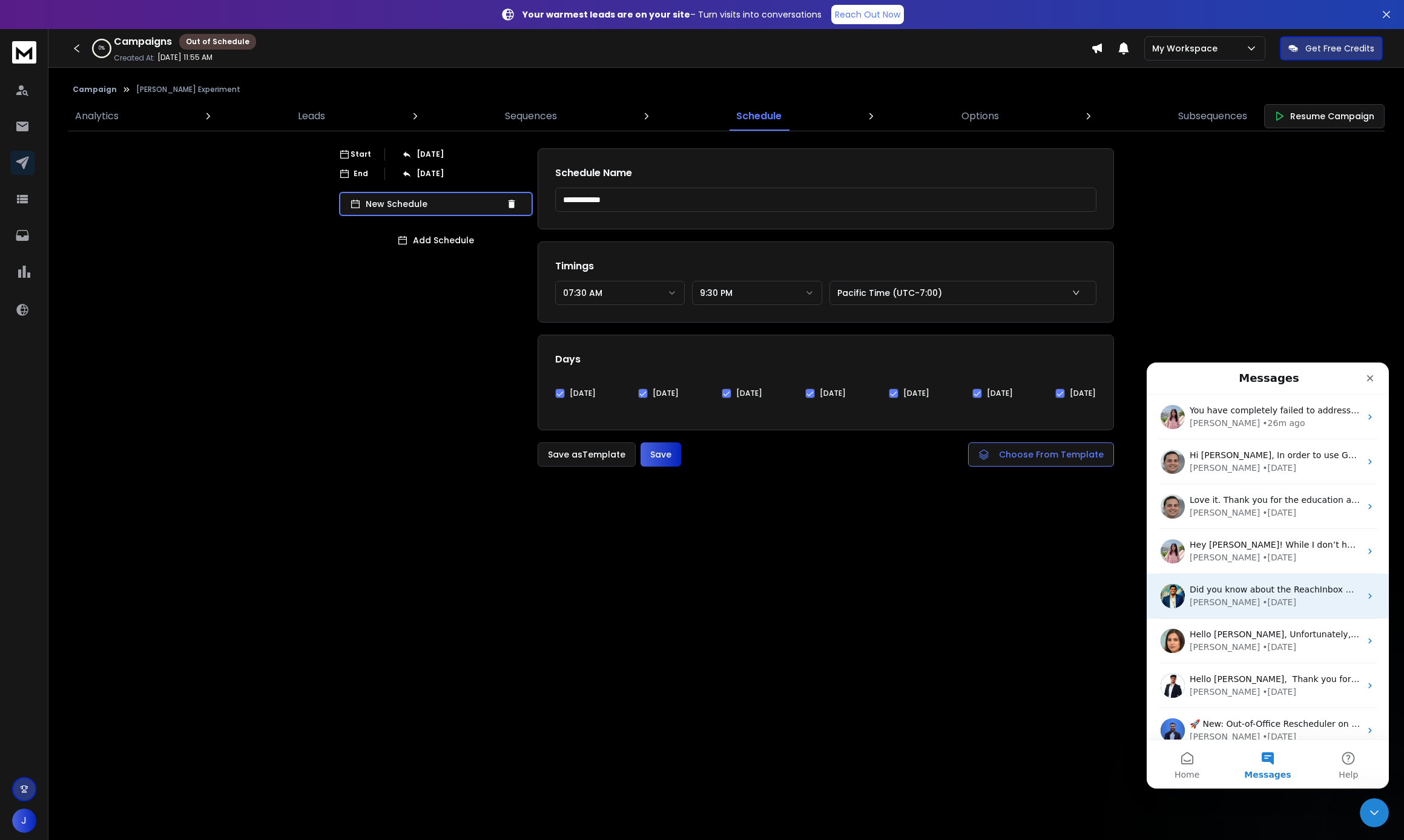
scroll to position [0, 0]
click at [1178, 757] on button "Home" at bounding box center [1187, 764] width 81 height 49
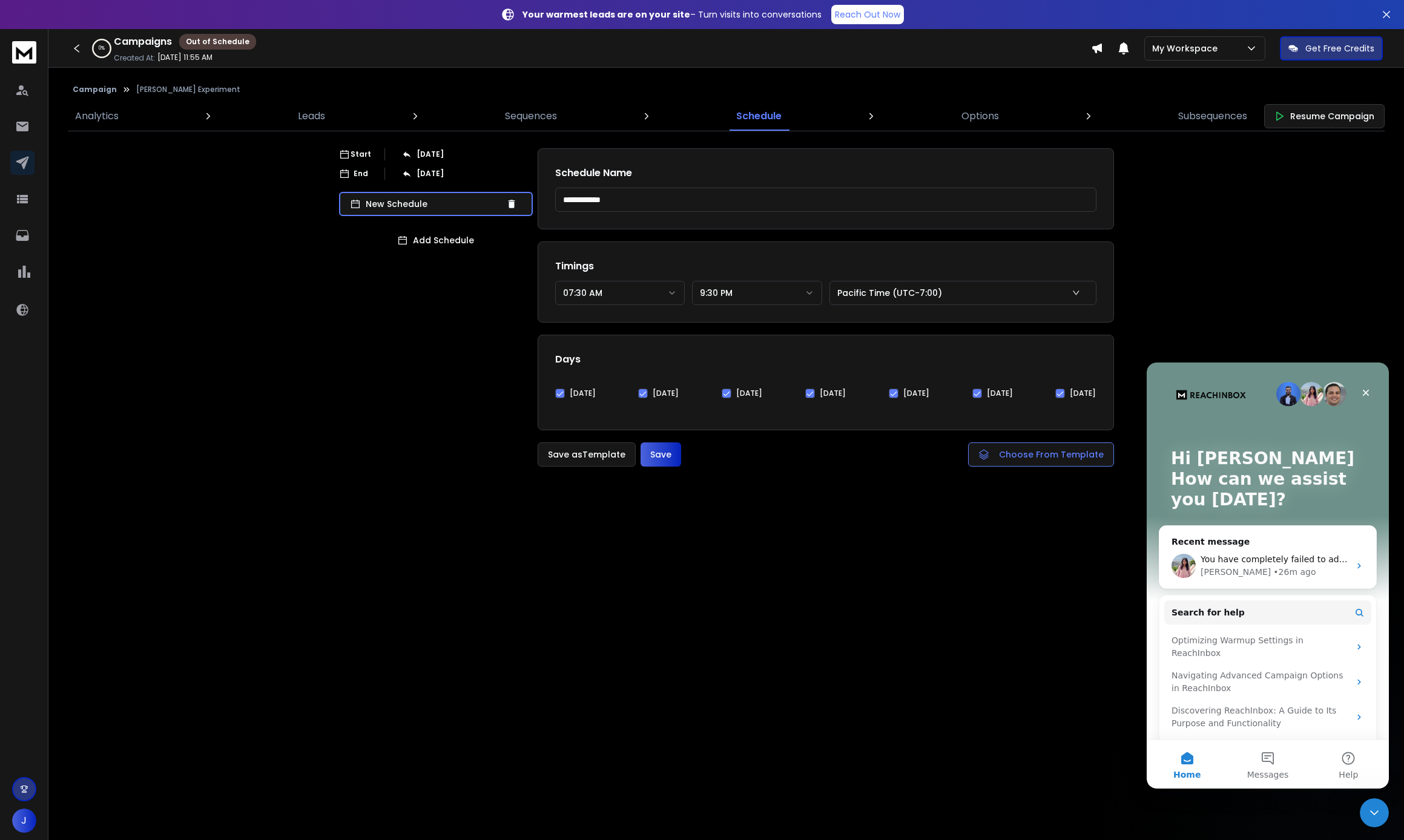
click at [1302, 396] on img "Intercom messenger" at bounding box center [1311, 394] width 24 height 24
click at [1283, 394] on img "Intercom messenger" at bounding box center [1288, 394] width 24 height 24
click at [1369, 814] on icon "Close Intercom Messenger" at bounding box center [1373, 810] width 14 height 14
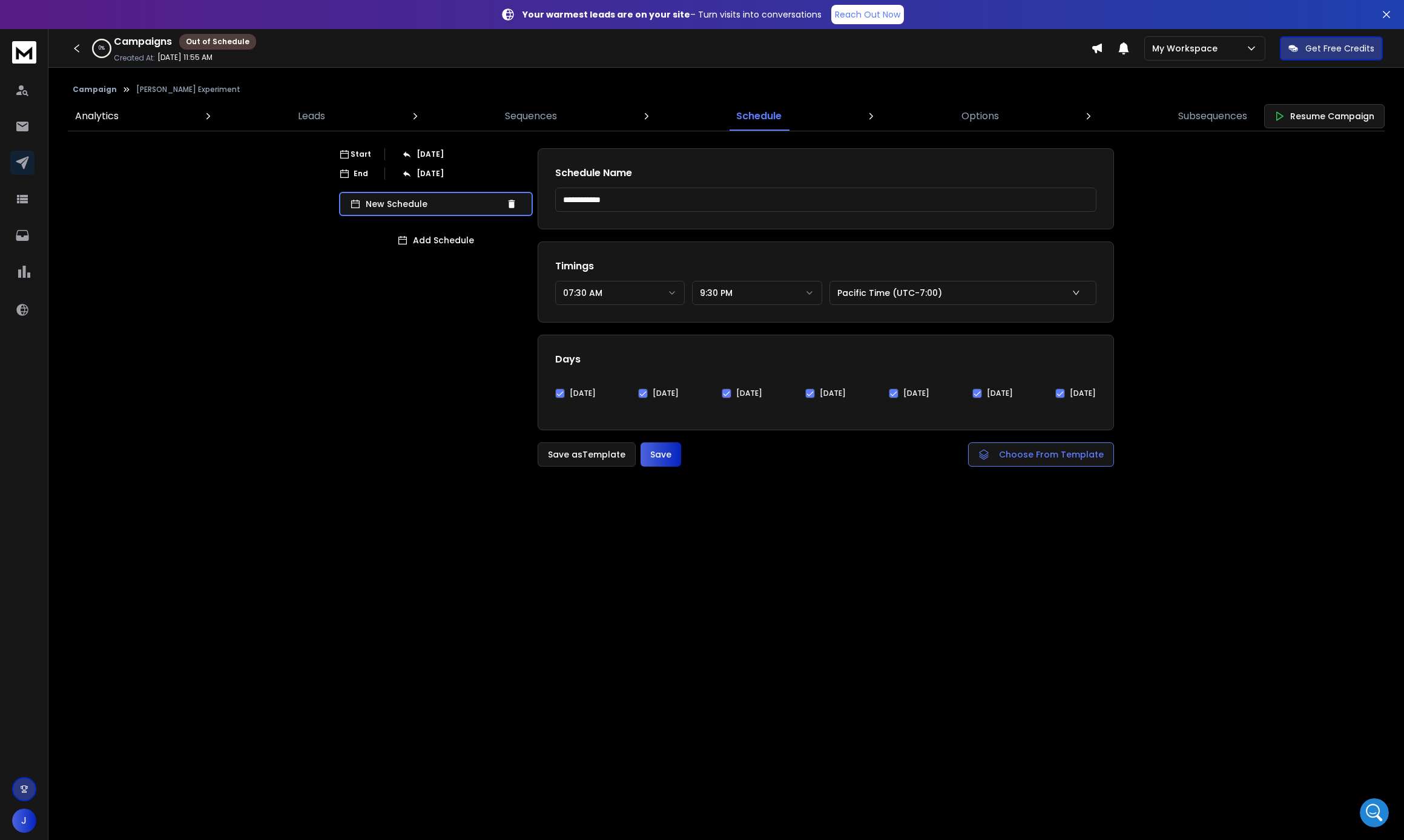
click at [99, 116] on p "Analytics" at bounding box center [97, 116] width 44 height 14
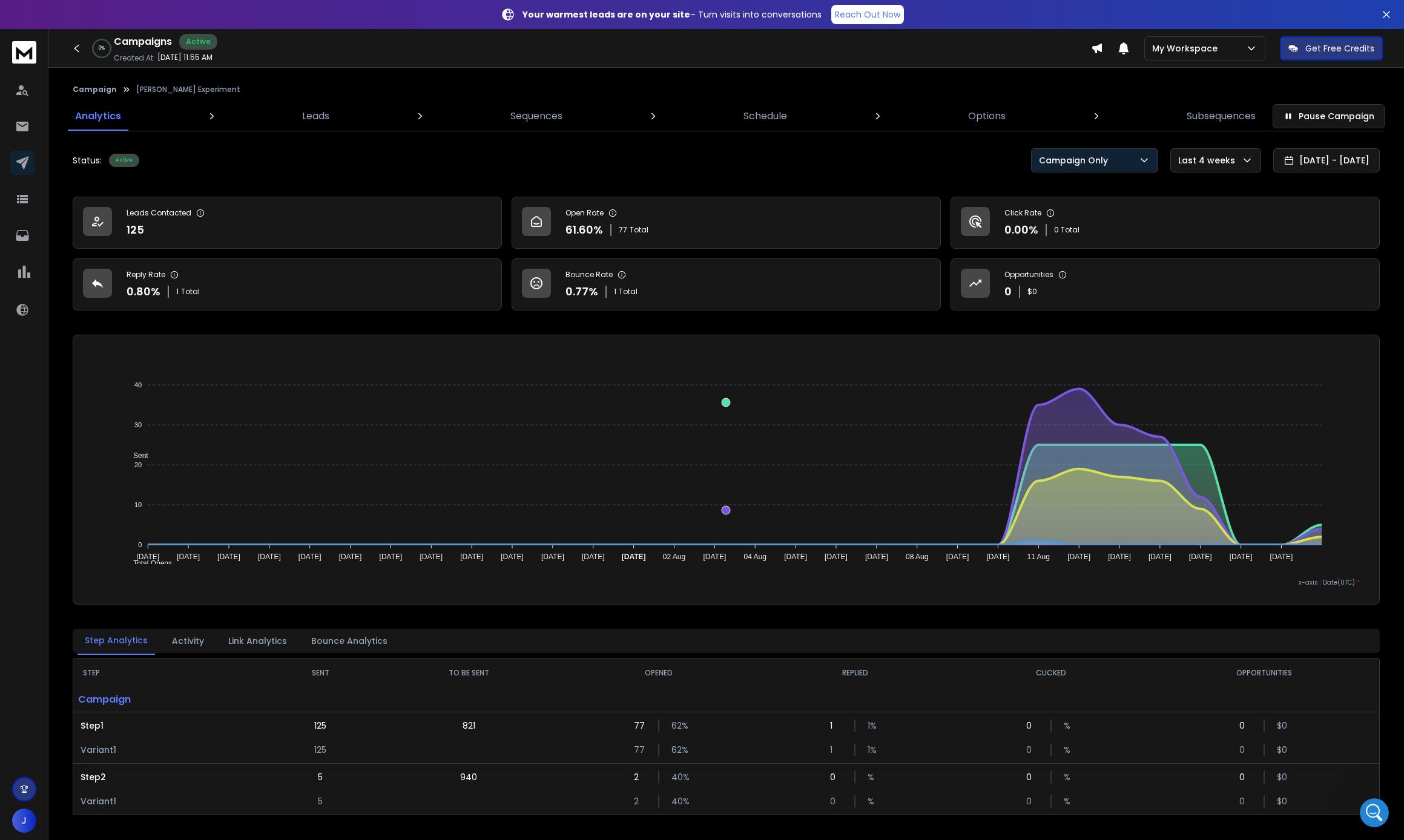
click at [1092, 162] on div "Campaign Only" at bounding box center [1095, 160] width 112 height 12
click at [29, 239] on icon at bounding box center [22, 235] width 14 height 14
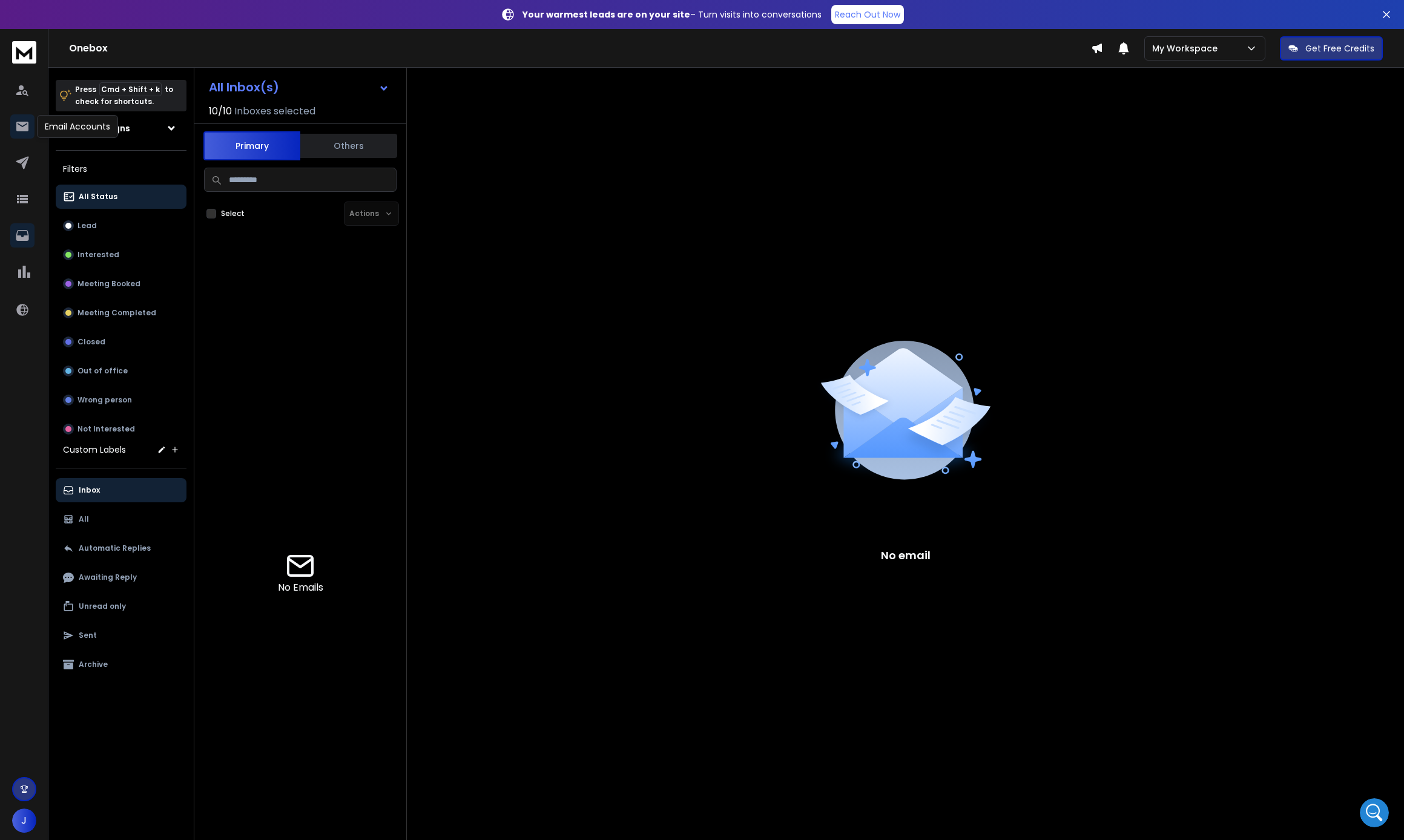
click at [21, 132] on icon at bounding box center [22, 126] width 14 height 14
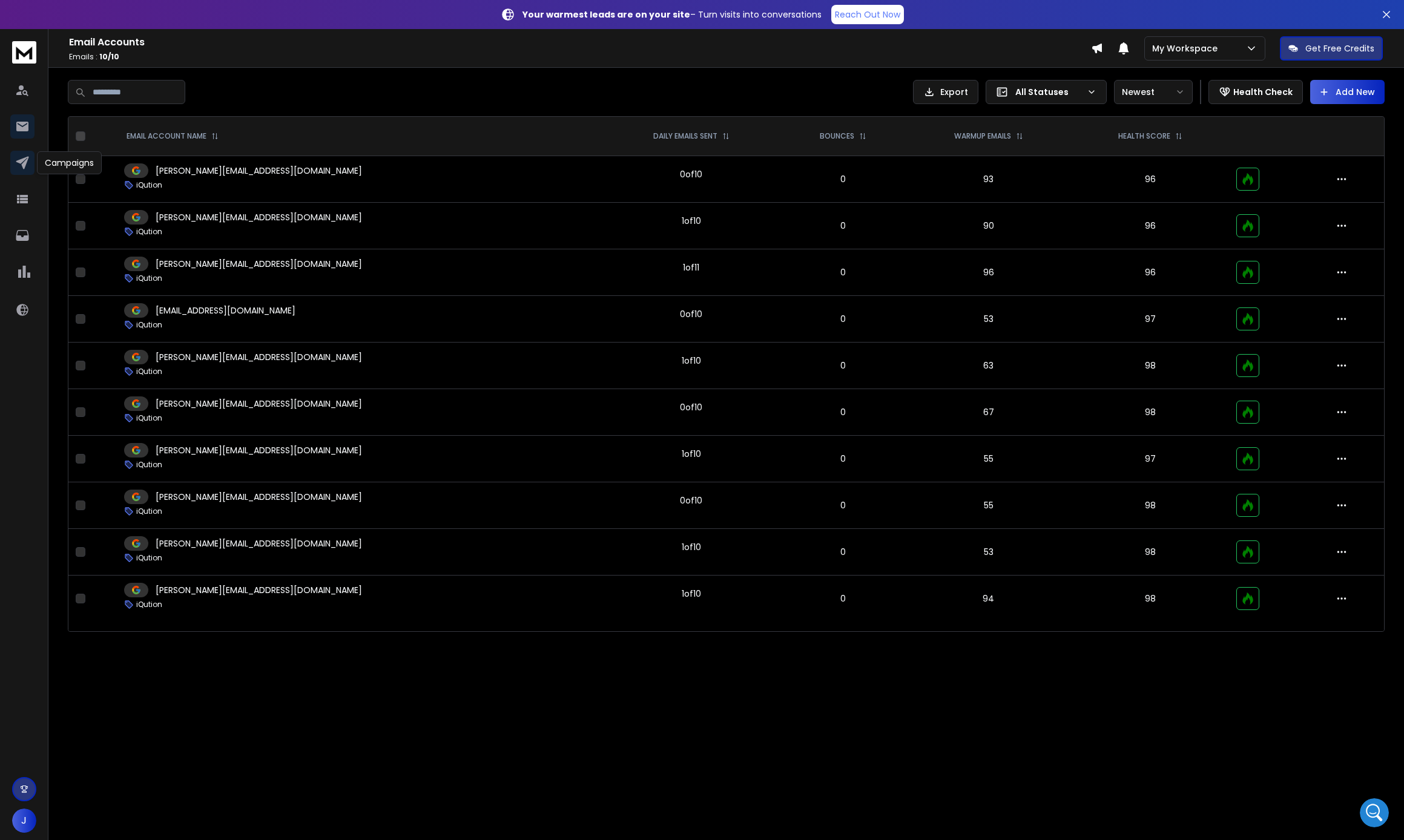
click at [22, 156] on icon at bounding box center [22, 163] width 14 height 14
